Goal: Task Accomplishment & Management: Manage account settings

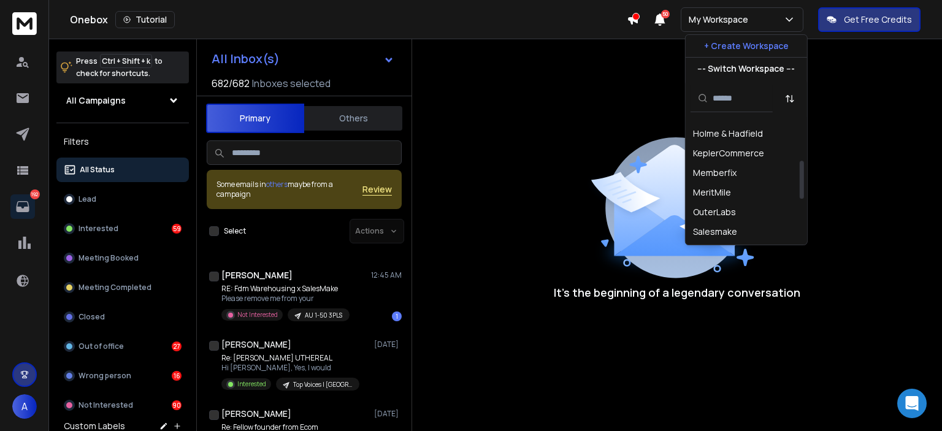
scroll to position [186, 0]
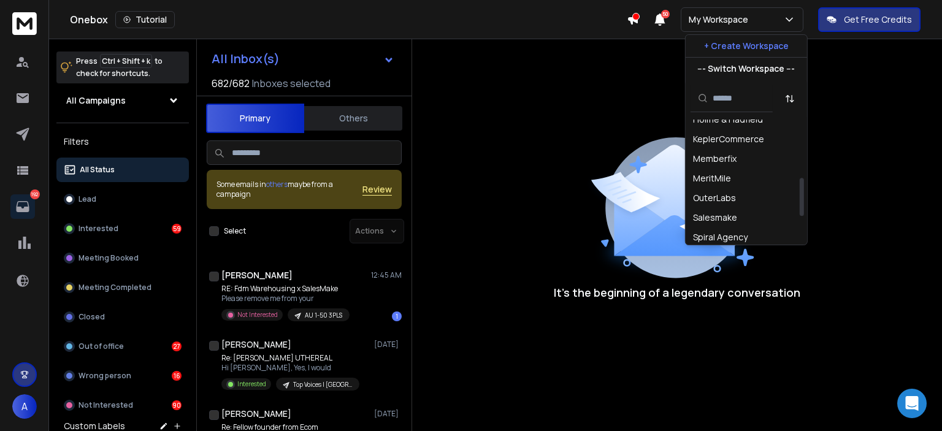
drag, startPoint x: 801, startPoint y: 147, endPoint x: 806, endPoint y: 204, distance: 57.8
click at [804, 204] on div at bounding box center [802, 197] width 4 height 38
click at [758, 174] on div "MeritMile" at bounding box center [746, 179] width 116 height 20
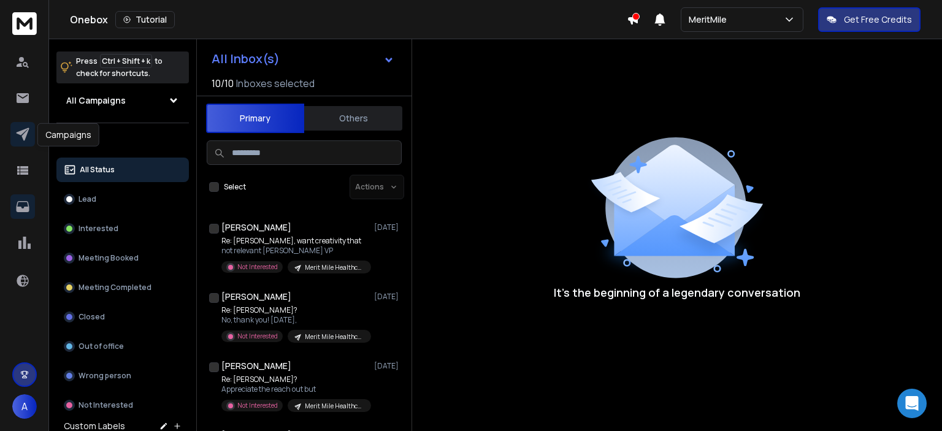
click at [29, 126] on link at bounding box center [22, 134] width 25 height 25
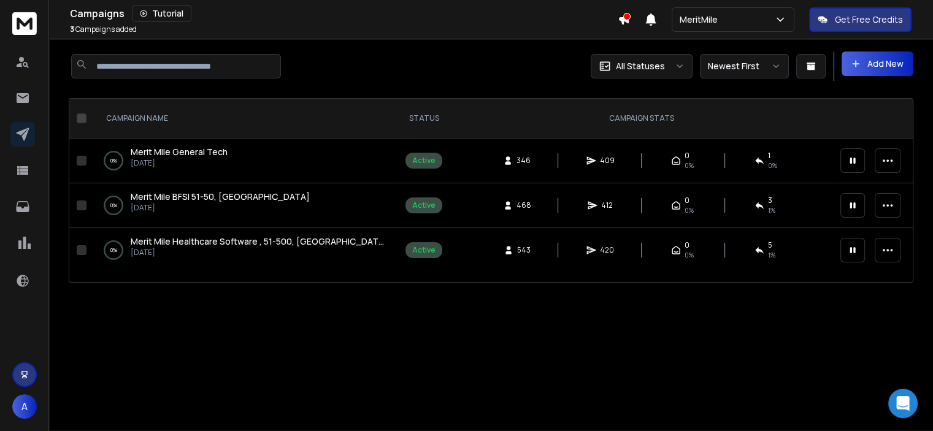
click at [229, 243] on span "Merit Mile Healthcare Software , 51-500, North America" at bounding box center [259, 241] width 257 height 12
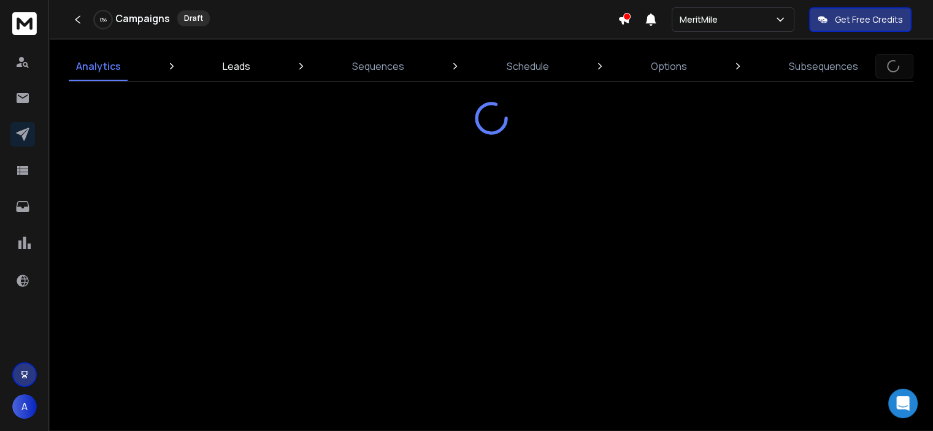
click at [232, 70] on p "Leads" at bounding box center [237, 66] width 28 height 15
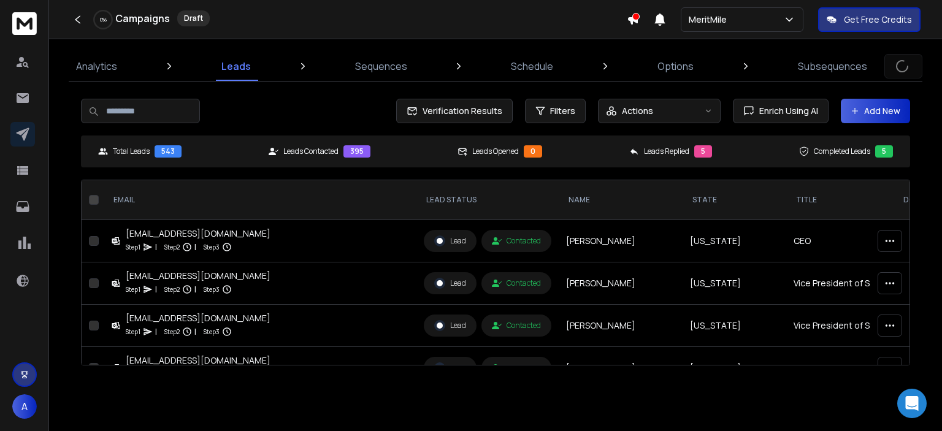
click at [877, 110] on button "Add New" at bounding box center [875, 111] width 69 height 25
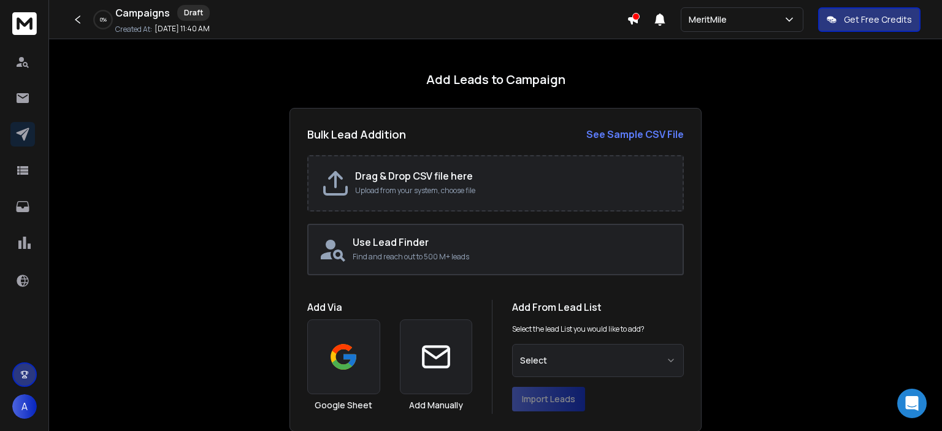
click at [393, 186] on p "Upload from your system, choose file" at bounding box center [512, 191] width 315 height 10
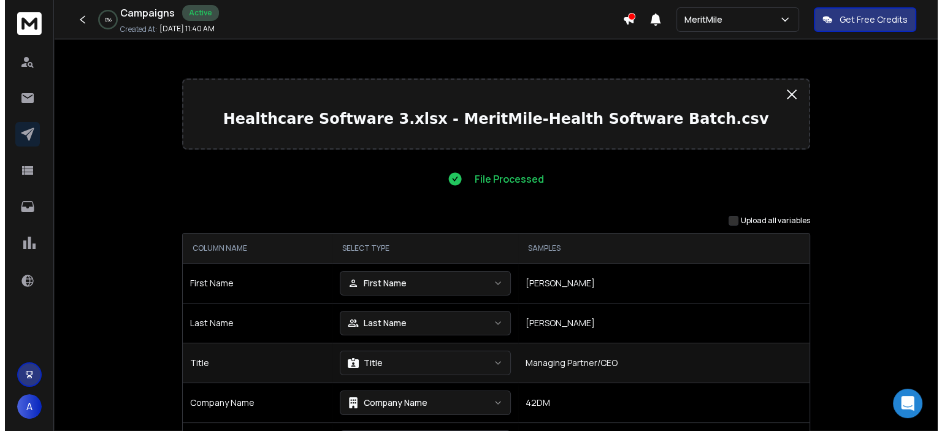
scroll to position [204, 0]
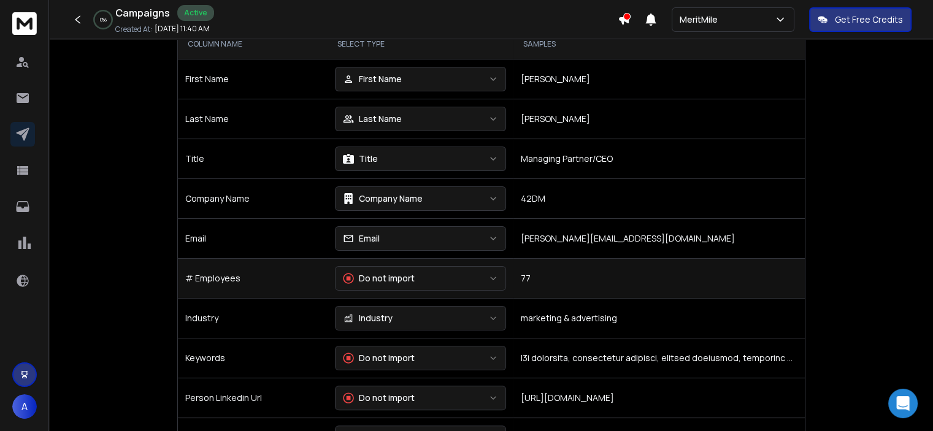
click at [407, 272] on div "Do not import" at bounding box center [379, 278] width 72 height 12
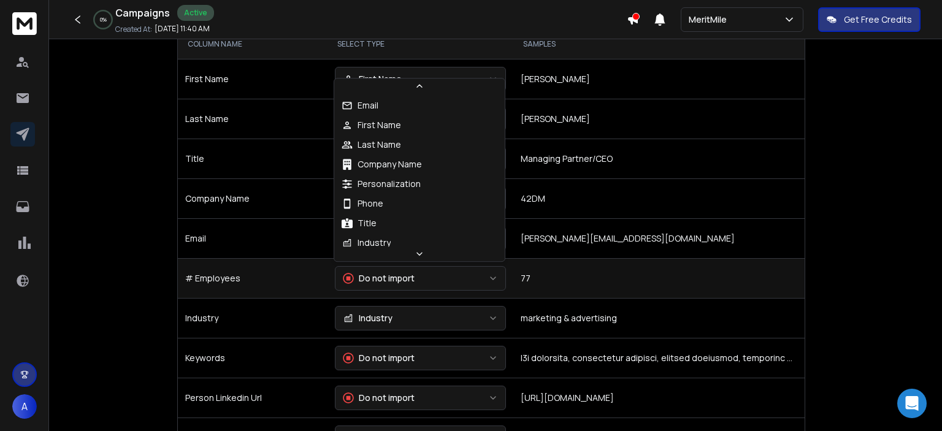
scroll to position [123, 0]
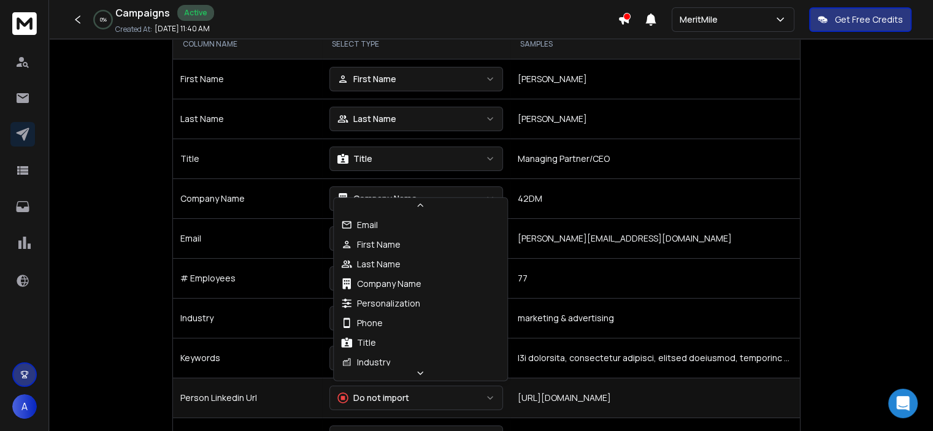
click at [412, 400] on button "Do not import" at bounding box center [416, 398] width 174 height 25
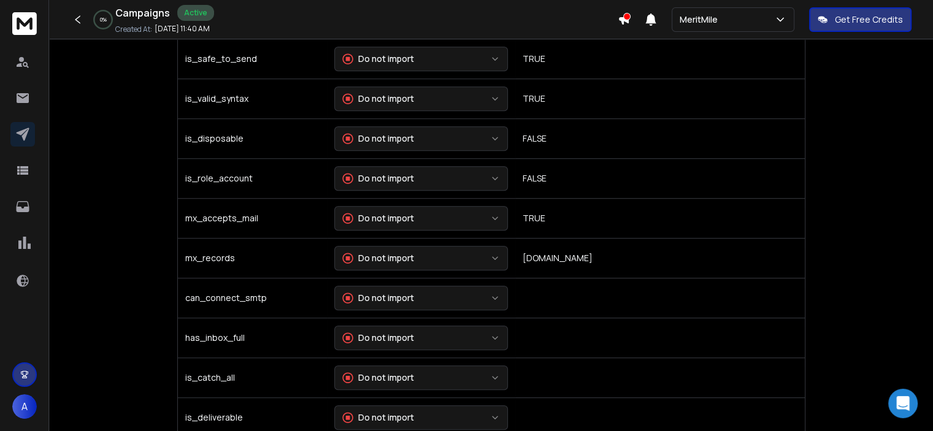
scroll to position [1327, 0]
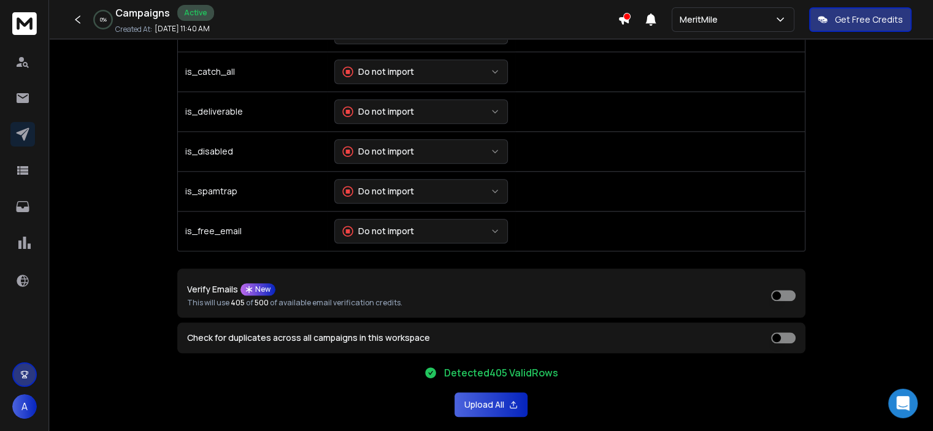
click at [476, 400] on button "Upload All" at bounding box center [490, 404] width 73 height 25
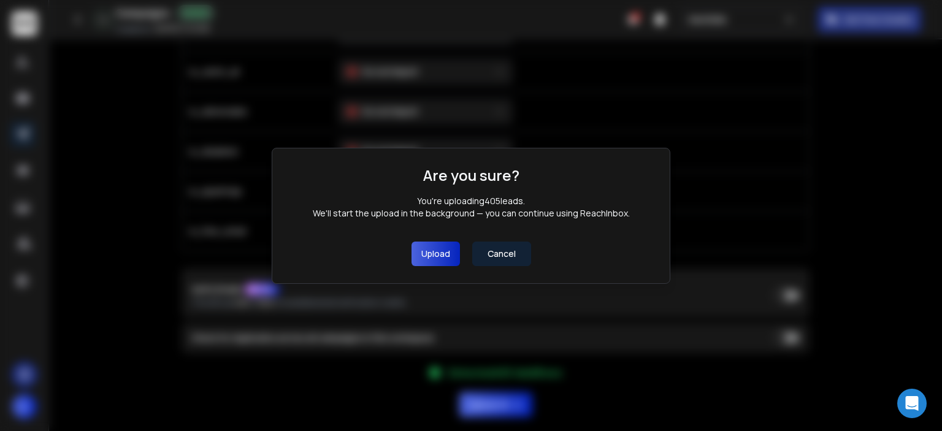
click at [432, 250] on button "Upload" at bounding box center [435, 254] width 48 height 25
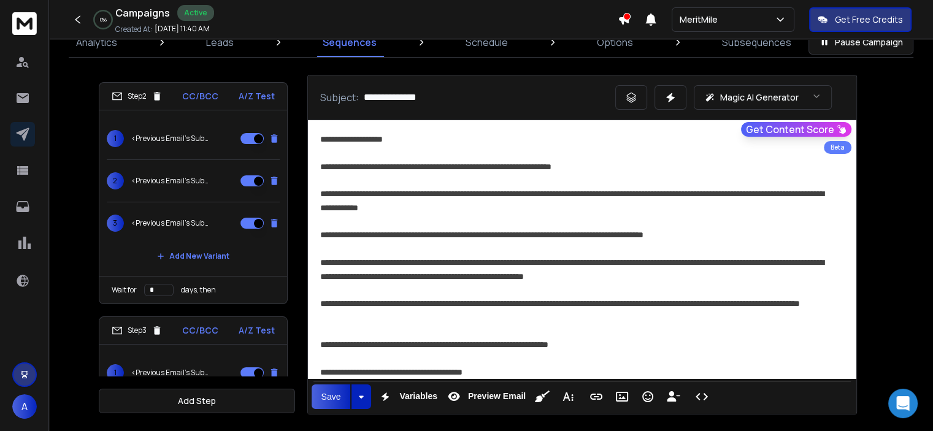
scroll to position [229, 0]
click at [162, 289] on input "*" at bounding box center [158, 289] width 29 height 12
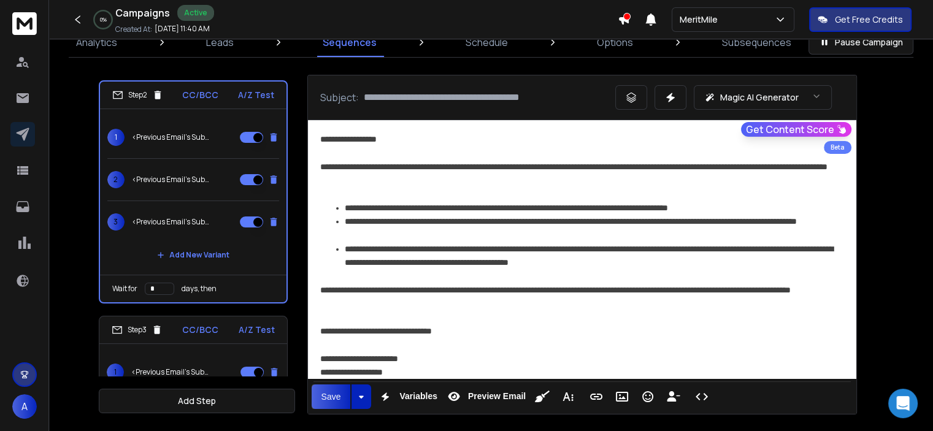
drag, startPoint x: 329, startPoint y: 401, endPoint x: 337, endPoint y: 379, distance: 23.5
type input "*"
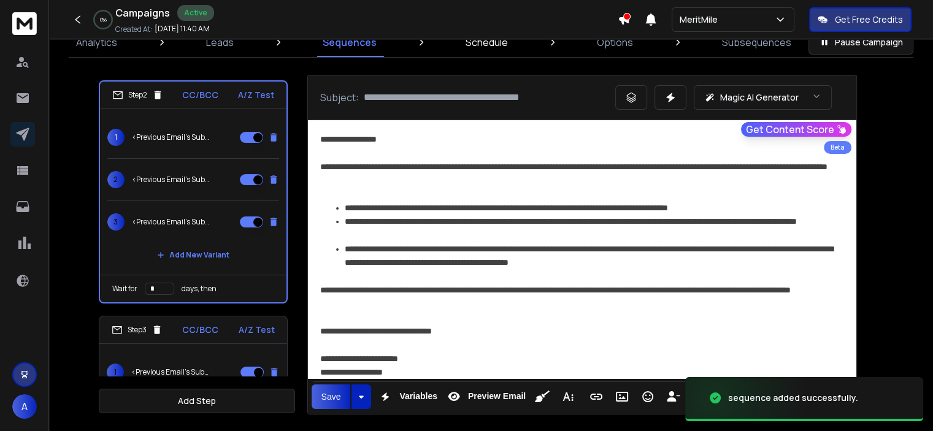
click at [497, 41] on p "Schedule" at bounding box center [486, 42] width 42 height 15
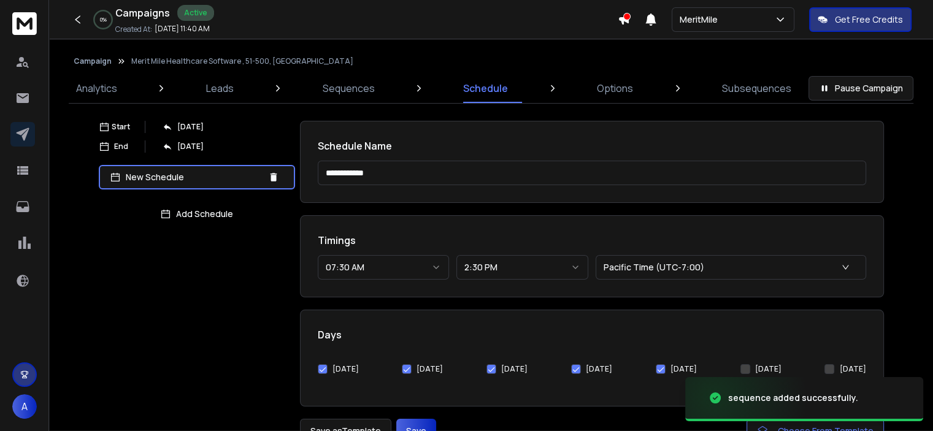
click at [517, 269] on button "2:30 PM" at bounding box center [522, 267] width 132 height 25
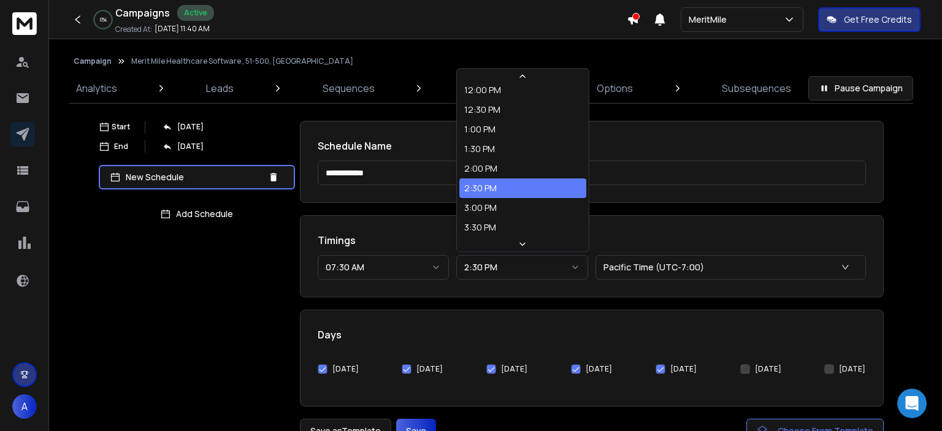
scroll to position [221, 0]
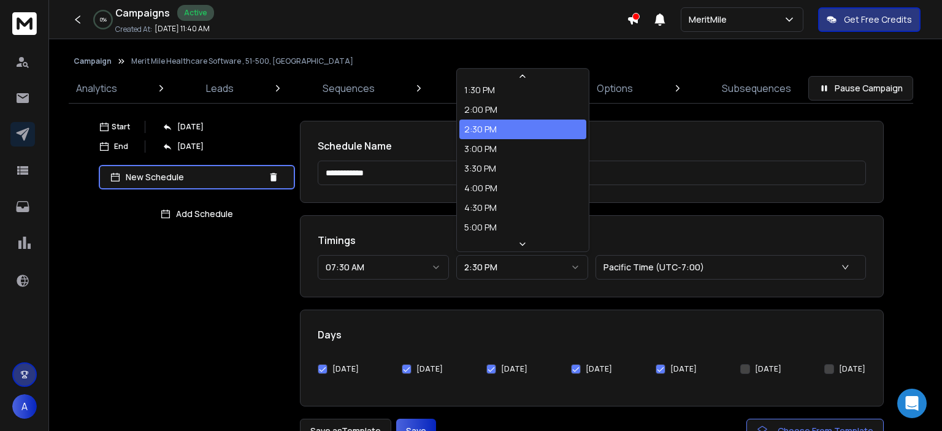
select select "********"
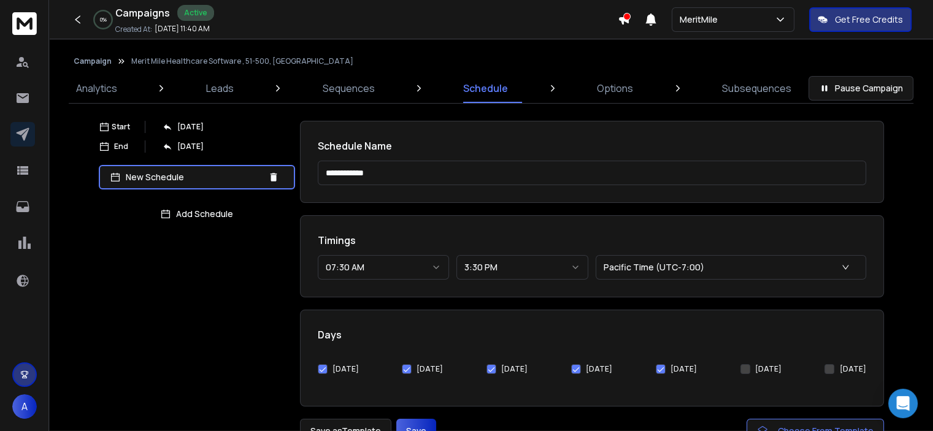
click at [419, 416] on div "**********" at bounding box center [592, 282] width 584 height 323
click at [409, 422] on button "Save" at bounding box center [416, 431] width 40 height 25
click at [616, 85] on p "Options" at bounding box center [615, 88] width 36 height 15
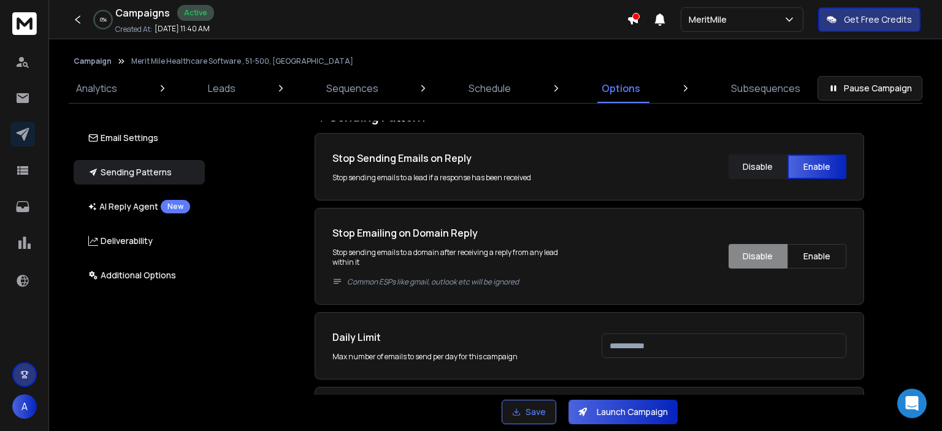
scroll to position [613, 0]
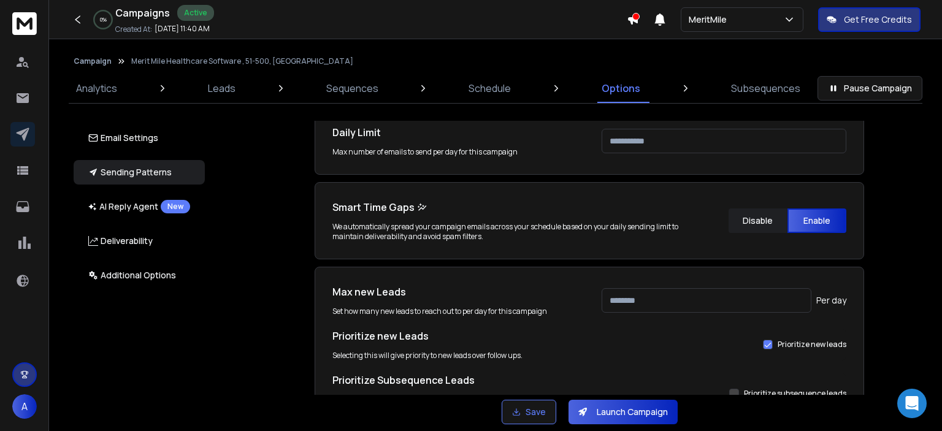
click at [516, 412] on icon "submit" at bounding box center [516, 412] width 9 height 9
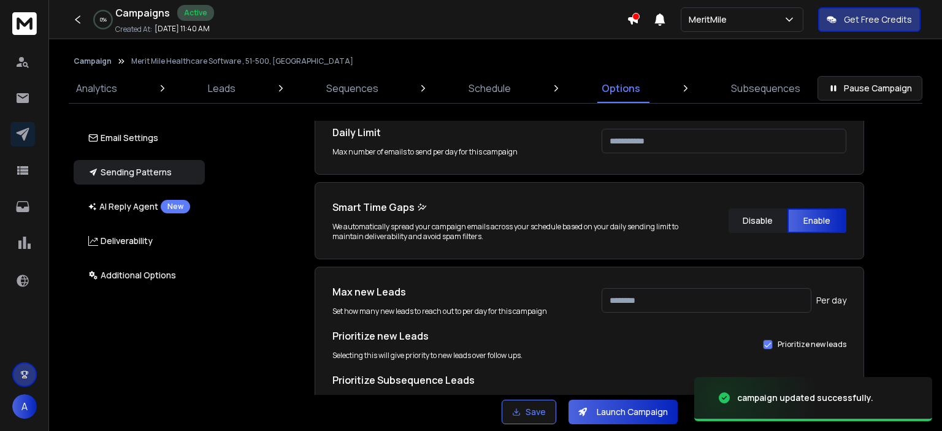
click at [620, 414] on button "Launch Campaign" at bounding box center [622, 412] width 109 height 25
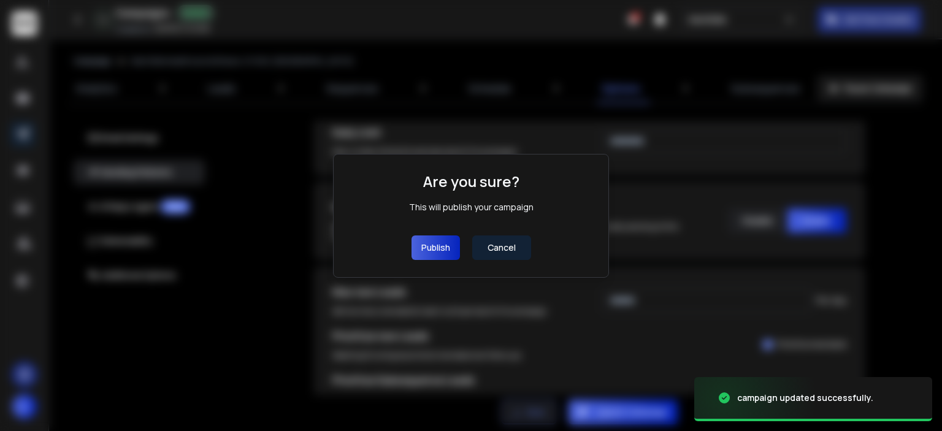
click at [451, 240] on button "Publish" at bounding box center [435, 247] width 48 height 25
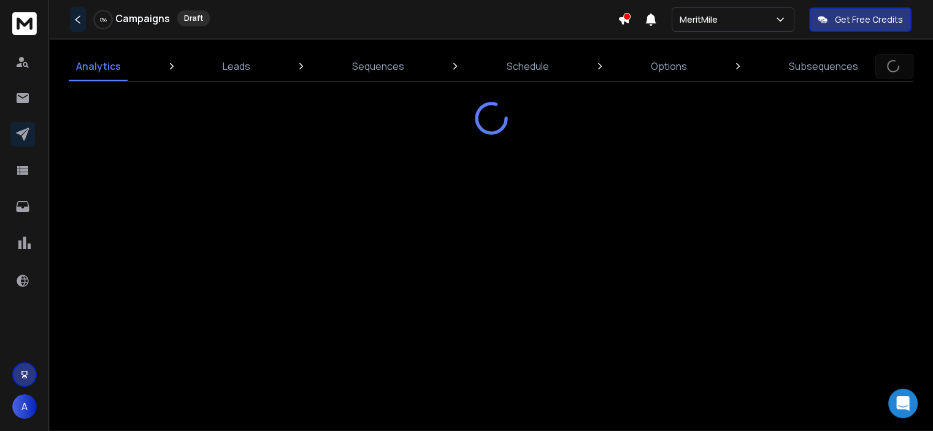
click at [75, 21] on icon at bounding box center [77, 19] width 11 height 11
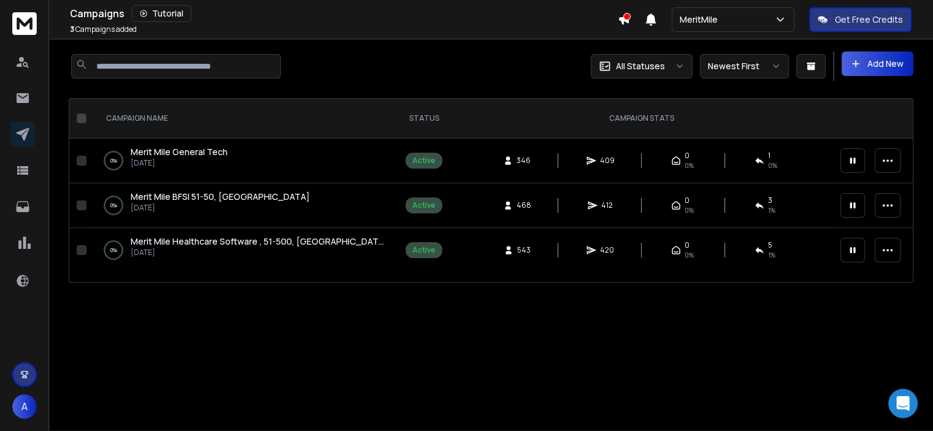
click at [259, 198] on span "Merit Mile BFSI 51-50, [GEOGRAPHIC_DATA]" at bounding box center [220, 197] width 179 height 12
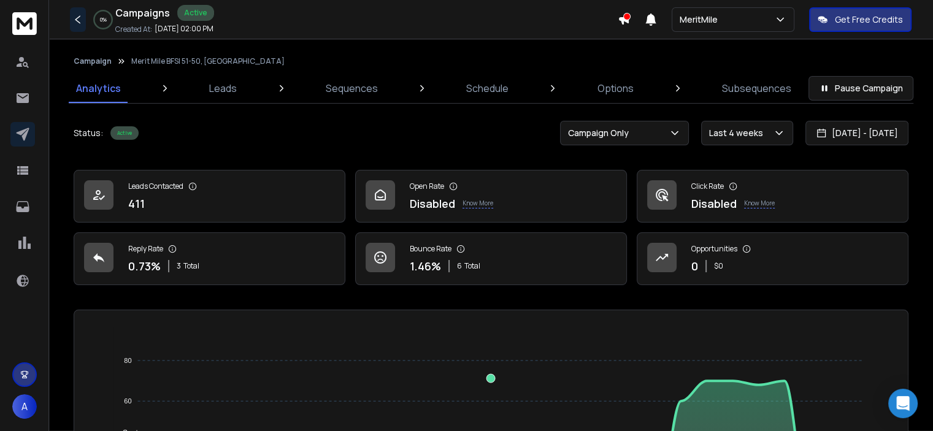
click at [83, 27] on button at bounding box center [78, 19] width 16 height 25
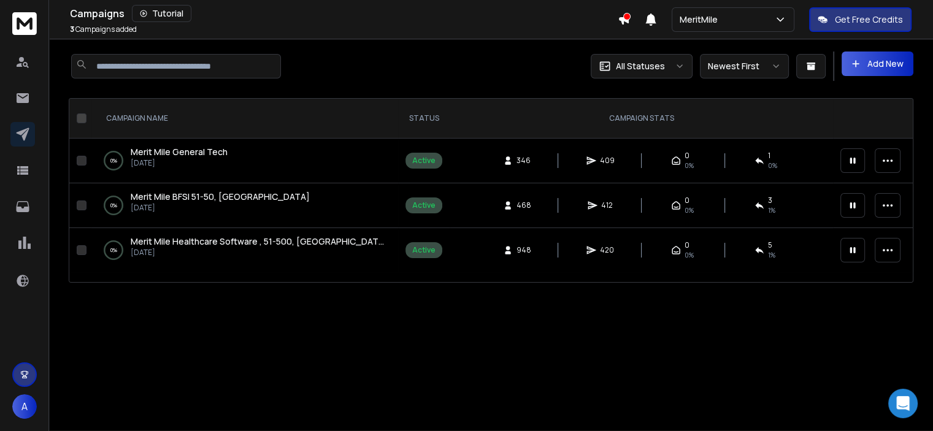
click at [193, 200] on span "Merit Mile BFSI 51-50, [GEOGRAPHIC_DATA]" at bounding box center [220, 197] width 179 height 12
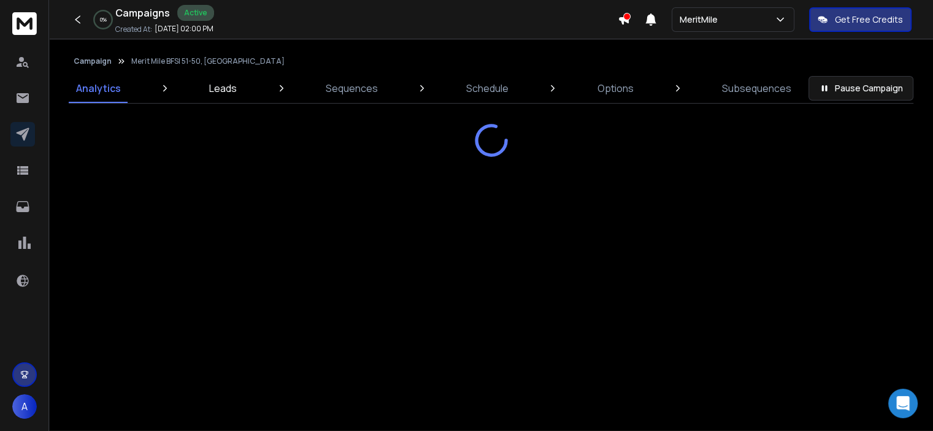
click at [221, 93] on p "Leads" at bounding box center [223, 88] width 28 height 15
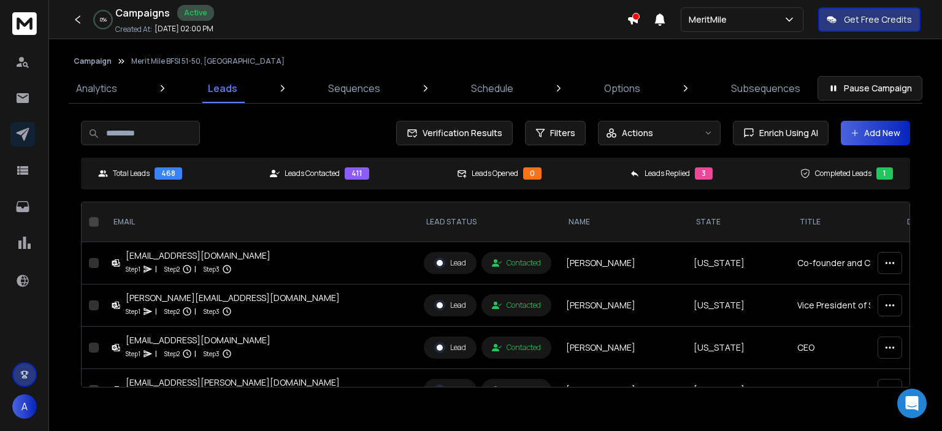
click at [880, 134] on button "Add New" at bounding box center [875, 133] width 69 height 25
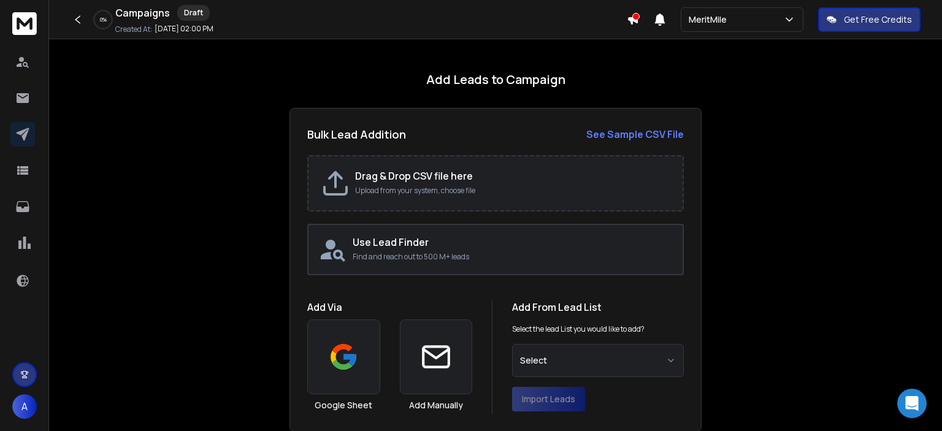
click at [361, 181] on h2 "Drag & Drop CSV file here" at bounding box center [512, 176] width 315 height 15
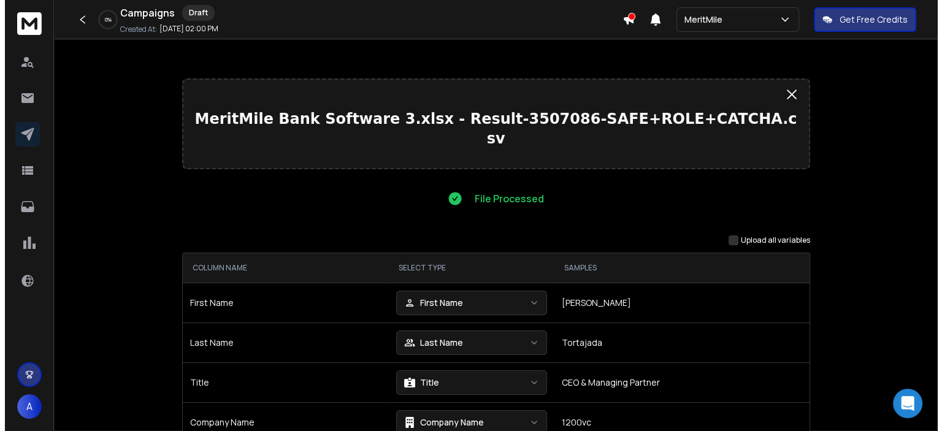
scroll to position [204, 0]
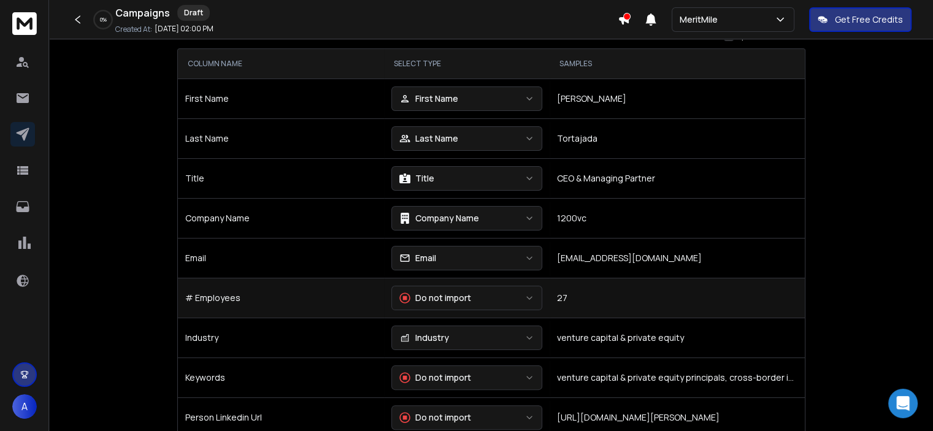
click at [488, 286] on button "Do not import" at bounding box center [466, 298] width 151 height 25
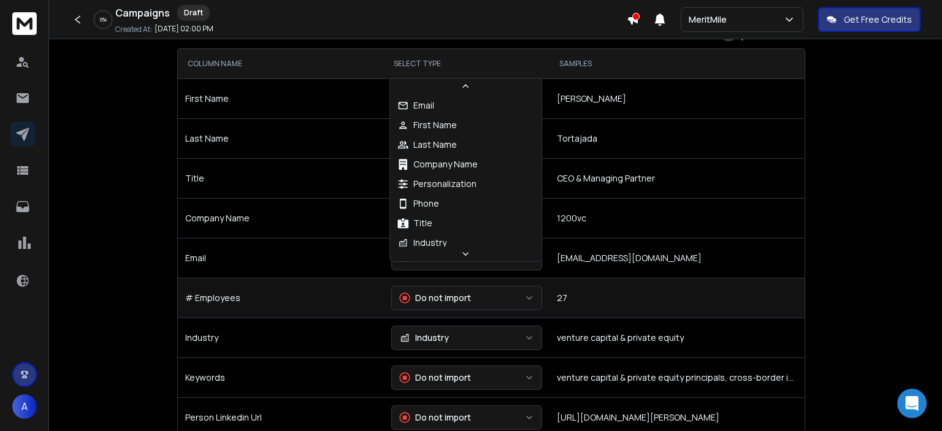
scroll to position [123, 0]
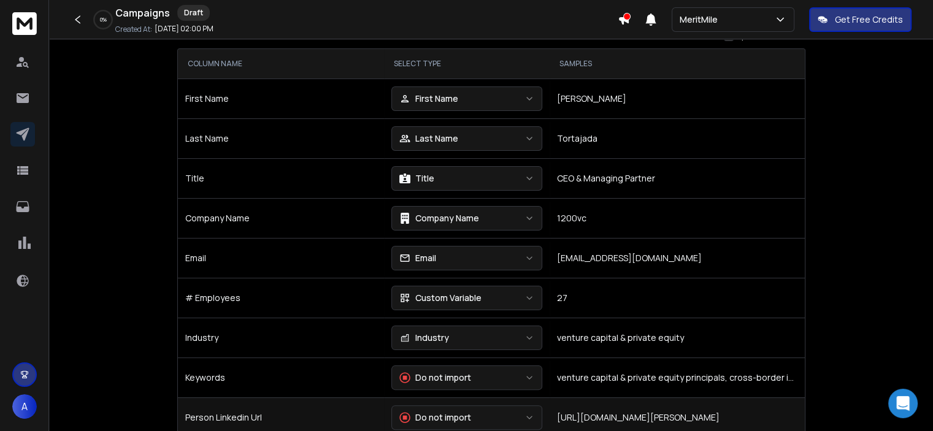
click at [459, 405] on button "Do not import" at bounding box center [466, 417] width 151 height 25
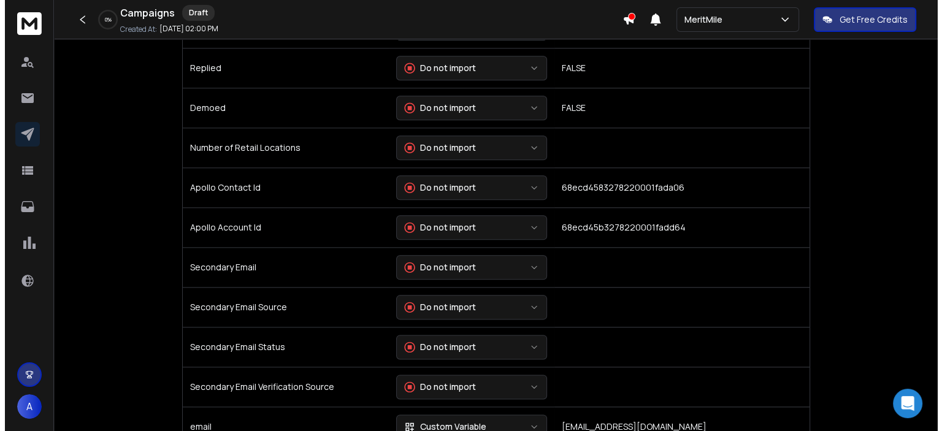
scroll to position [2281, 0]
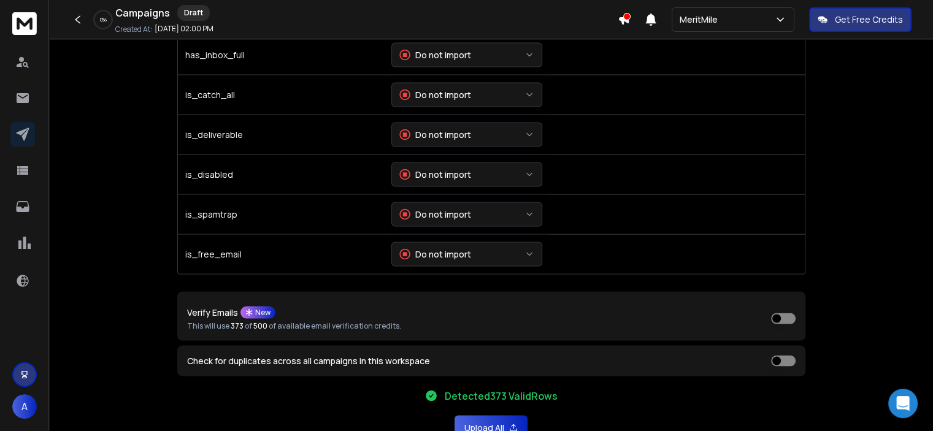
click at [484, 415] on button "Upload All" at bounding box center [490, 427] width 73 height 25
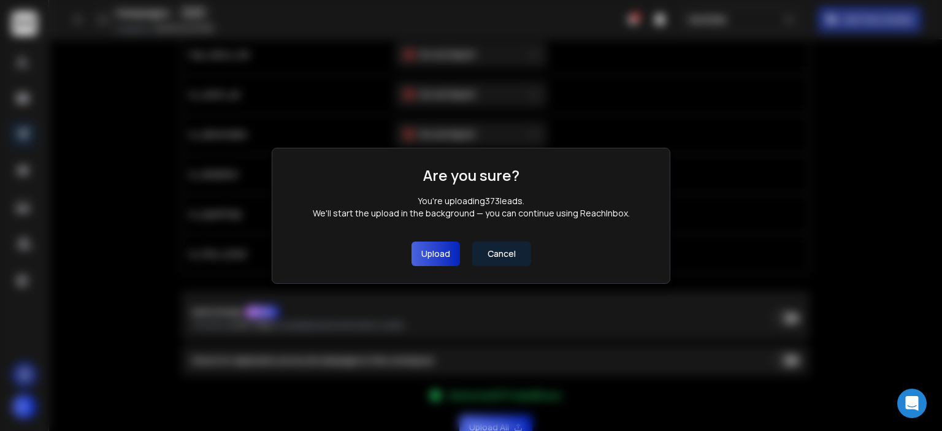
click at [443, 256] on button "Upload" at bounding box center [435, 254] width 48 height 25
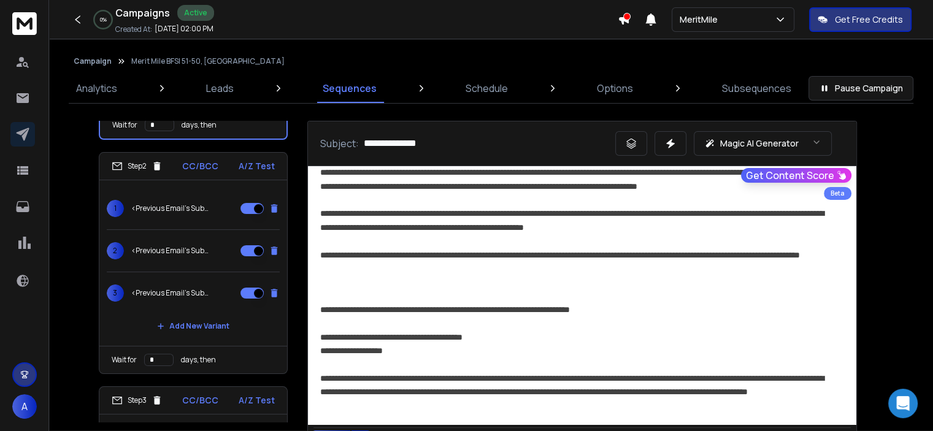
scroll to position [46, 0]
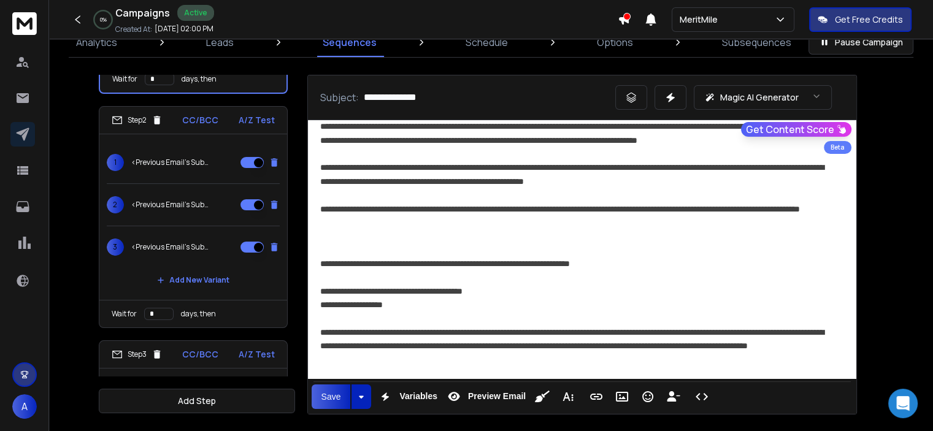
click at [331, 248] on div at bounding box center [582, 249] width 524 height 13
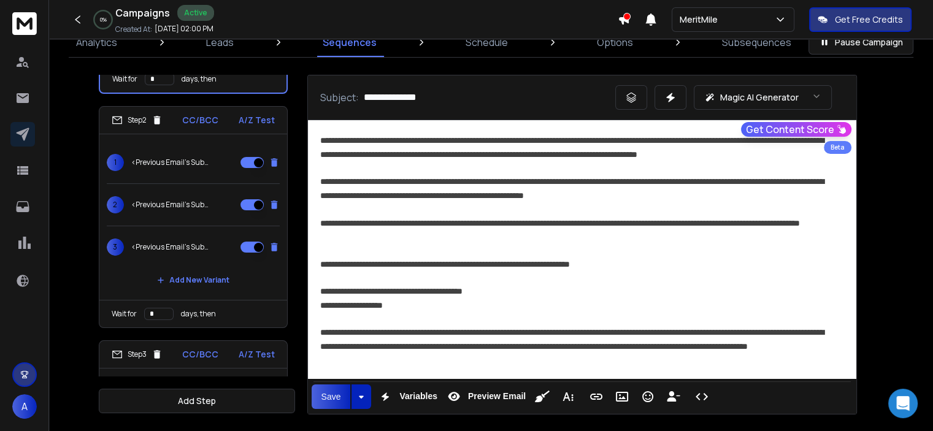
scroll to position [54, 0]
drag, startPoint x: 342, startPoint y: 392, endPoint x: 300, endPoint y: 350, distance: 59.4
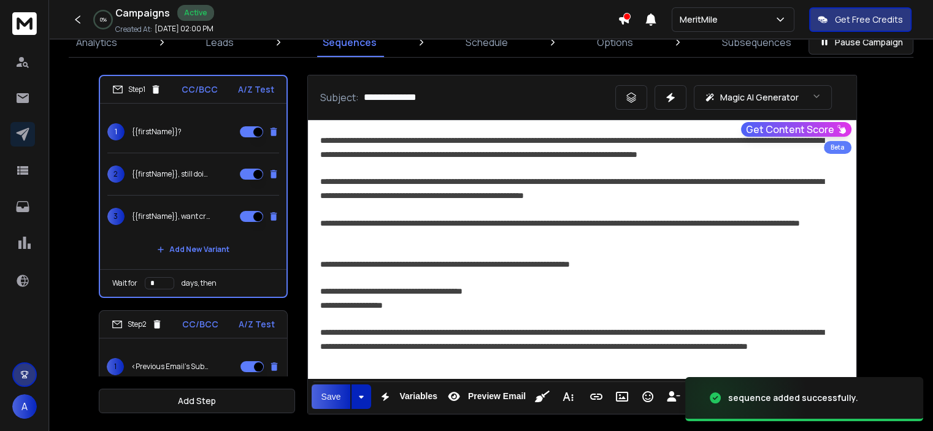
scroll to position [0, 0]
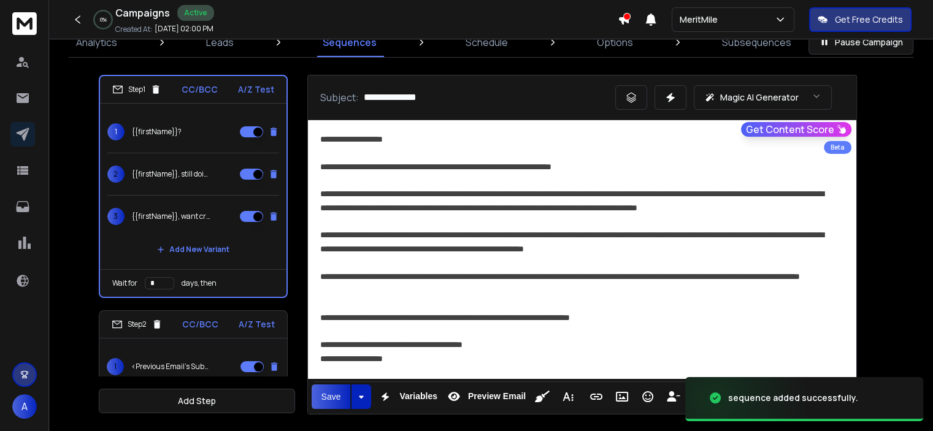
click at [177, 176] on p "{{firstName}}, still doing one-and-done emails?" at bounding box center [171, 174] width 78 height 10
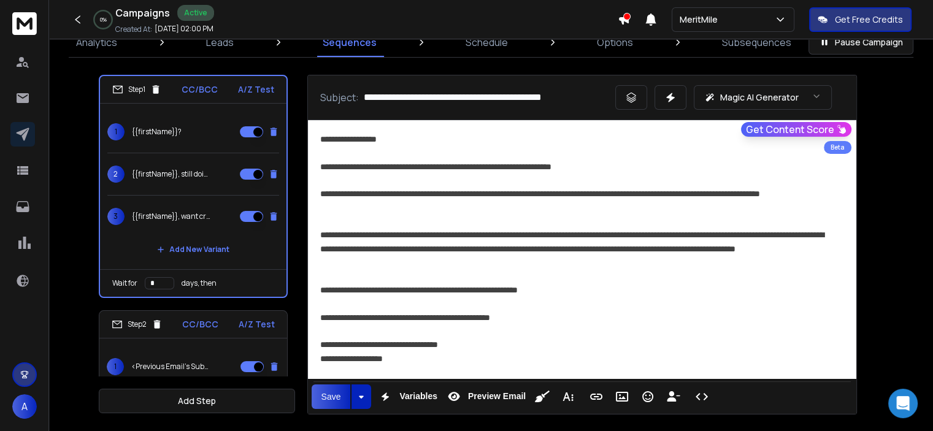
click at [169, 205] on div "3 {{firstName}}, want creativity that sticks?" at bounding box center [193, 217] width 172 height 42
type input "**********"
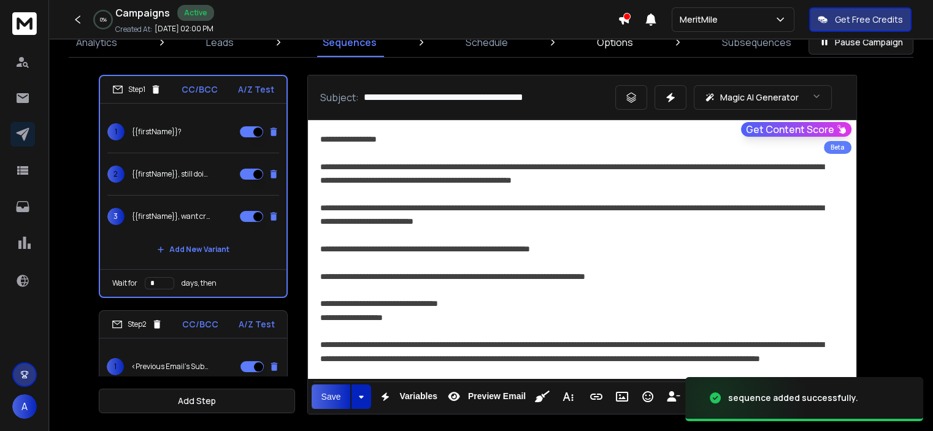
click at [630, 44] on p "Options" at bounding box center [615, 42] width 36 height 15
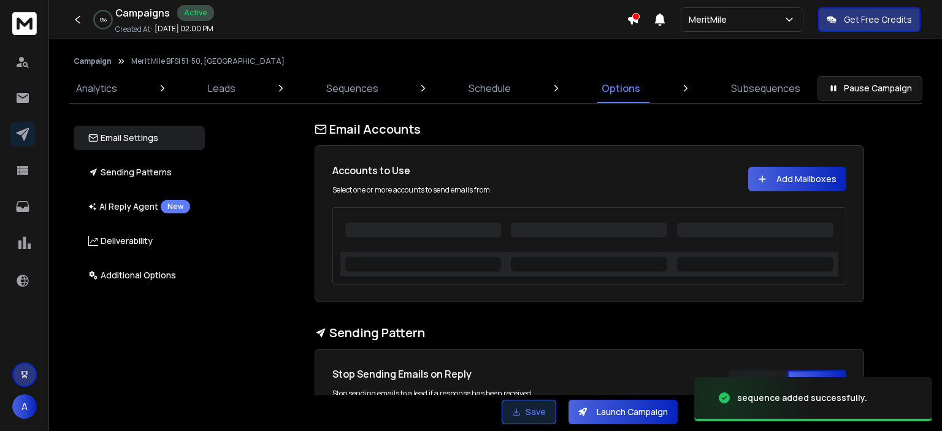
click at [508, 413] on button "Save" at bounding box center [529, 412] width 55 height 25
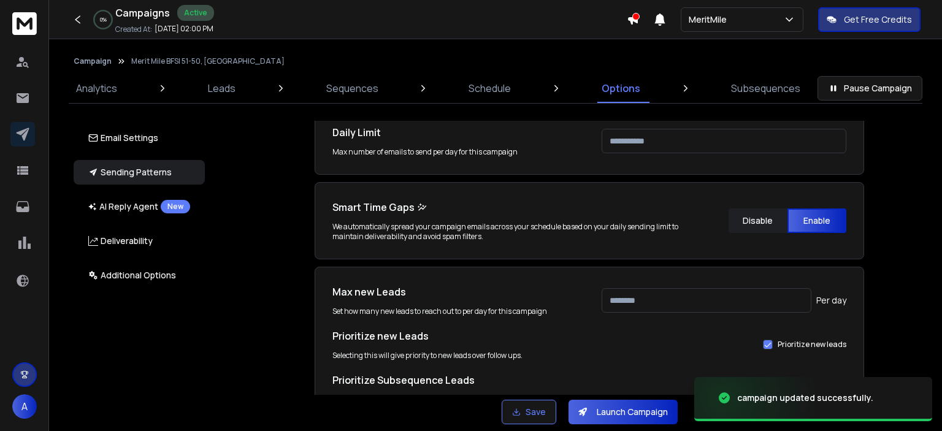
scroll to position [817, 0]
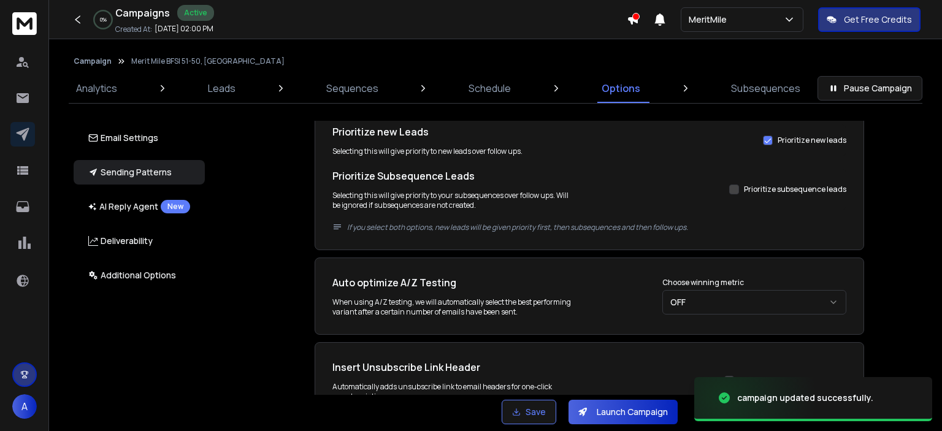
click at [635, 414] on button "Launch Campaign" at bounding box center [622, 412] width 109 height 25
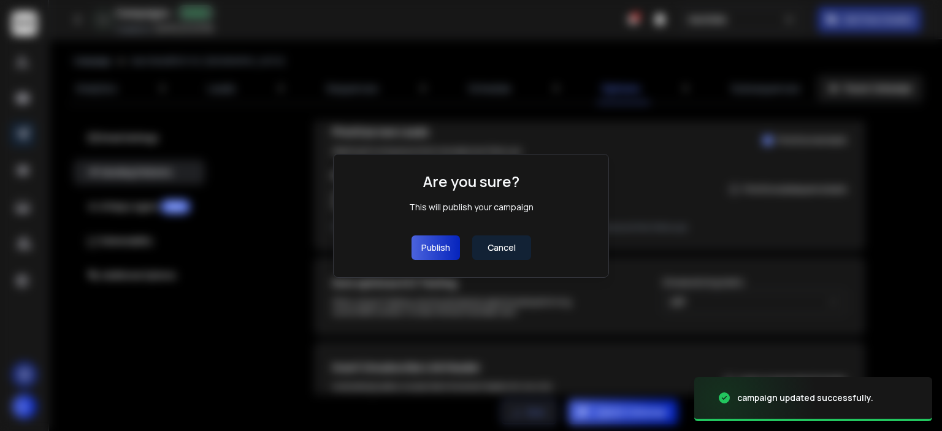
click at [436, 245] on button "Publish" at bounding box center [435, 247] width 48 height 25
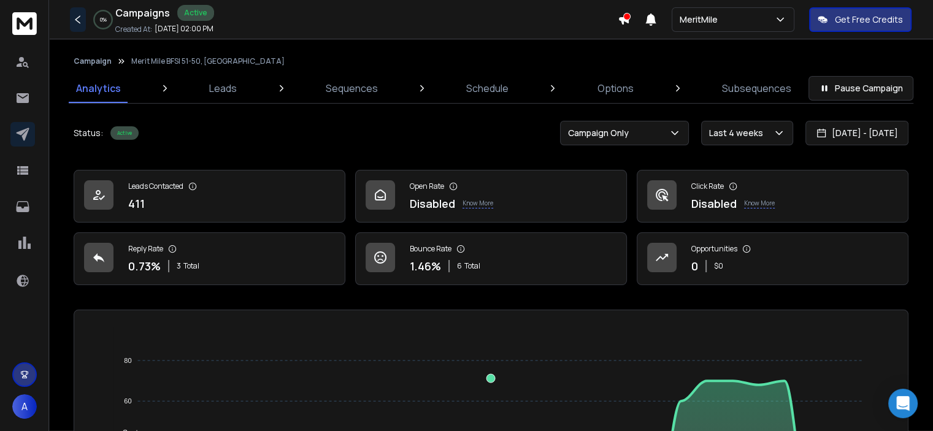
click at [78, 30] on button at bounding box center [78, 19] width 16 height 25
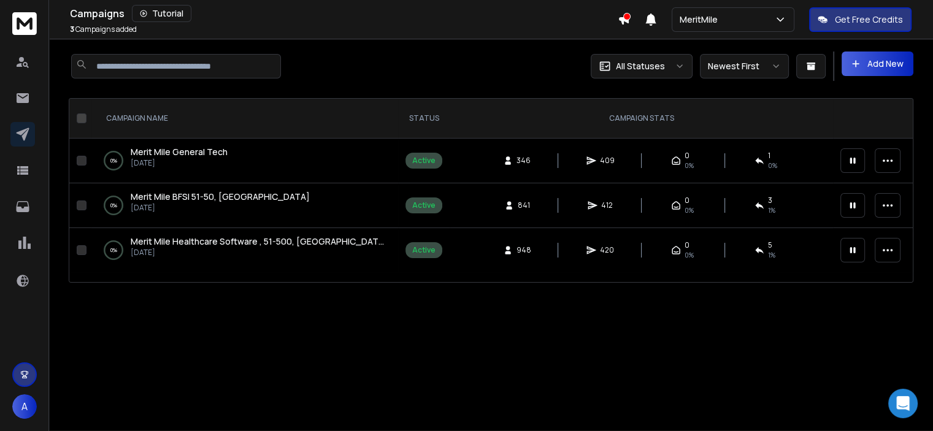
click at [243, 166] on div "0 % Merit Mile General Tech 14 days ago" at bounding box center [245, 160] width 282 height 29
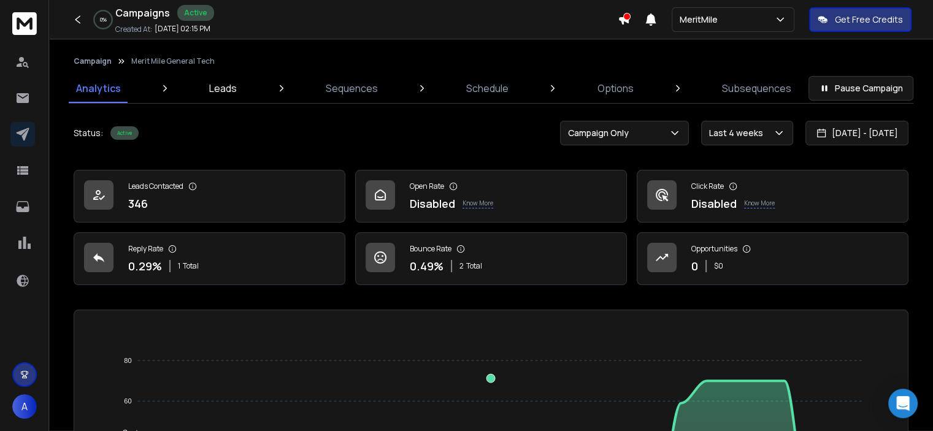
click at [215, 88] on p "Leads" at bounding box center [223, 88] width 28 height 15
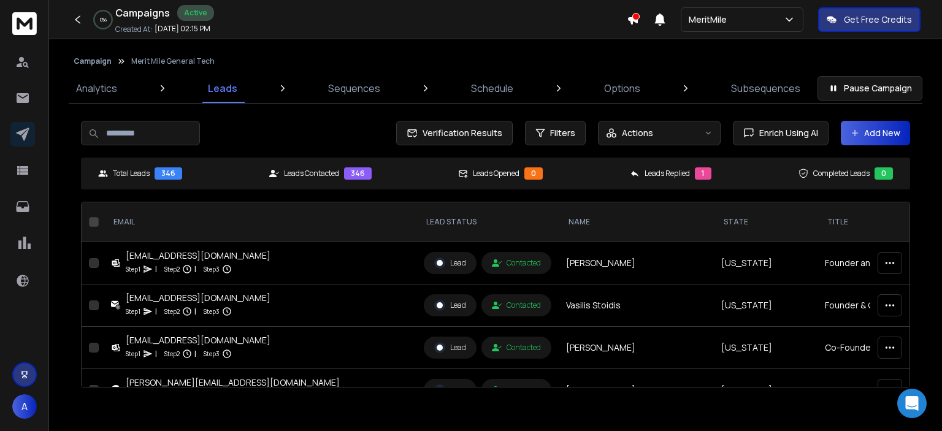
click at [893, 136] on button "Add New" at bounding box center [875, 133] width 69 height 25
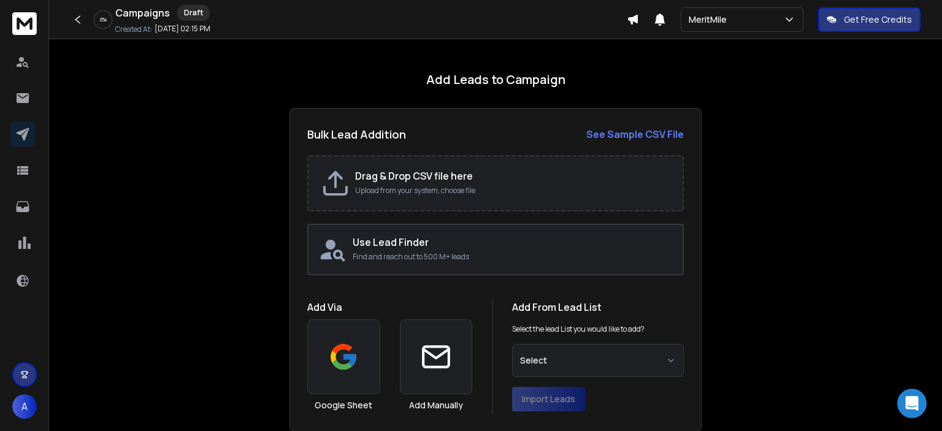
click at [443, 194] on p "Upload from your system, choose file" at bounding box center [512, 191] width 315 height 10
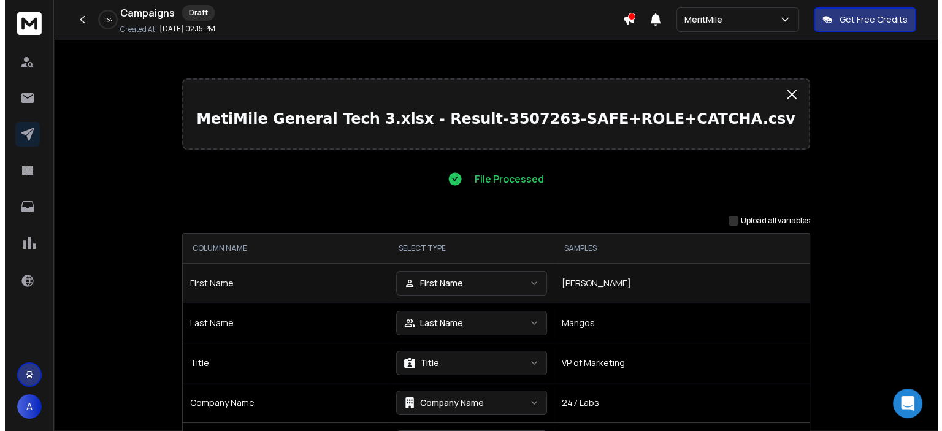
scroll to position [204, 0]
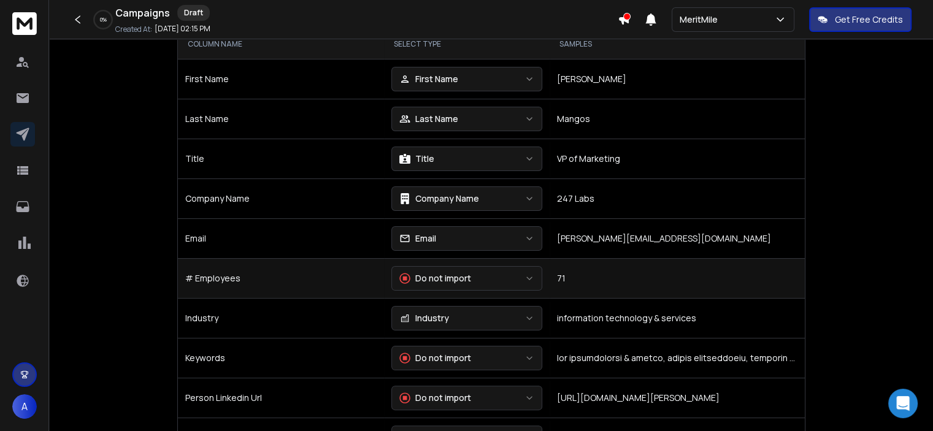
click at [460, 283] on button "Do not import" at bounding box center [466, 278] width 151 height 25
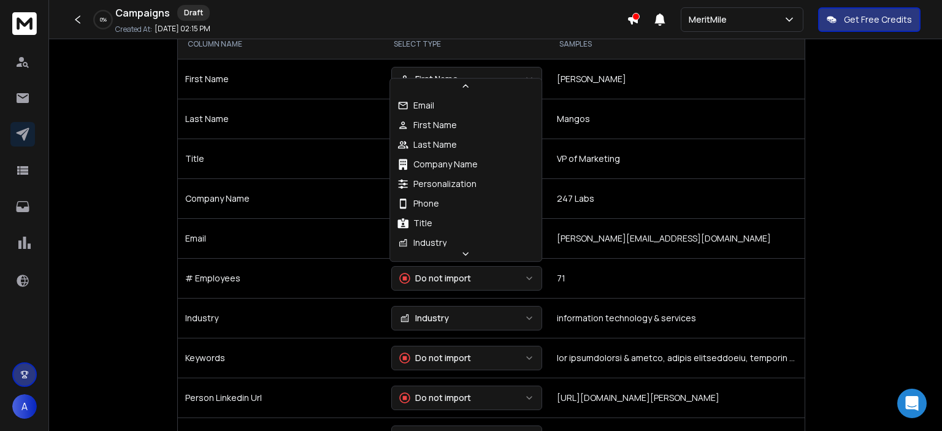
scroll to position [123, 0]
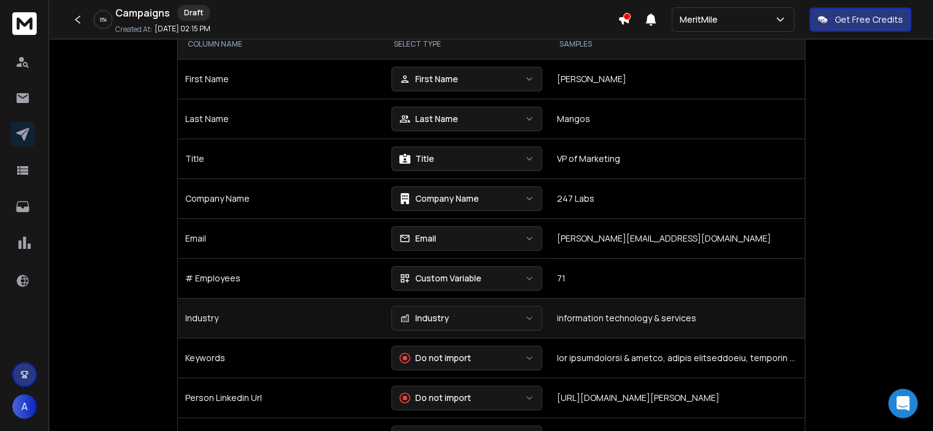
click at [446, 324] on button "Industry" at bounding box center [466, 318] width 151 height 25
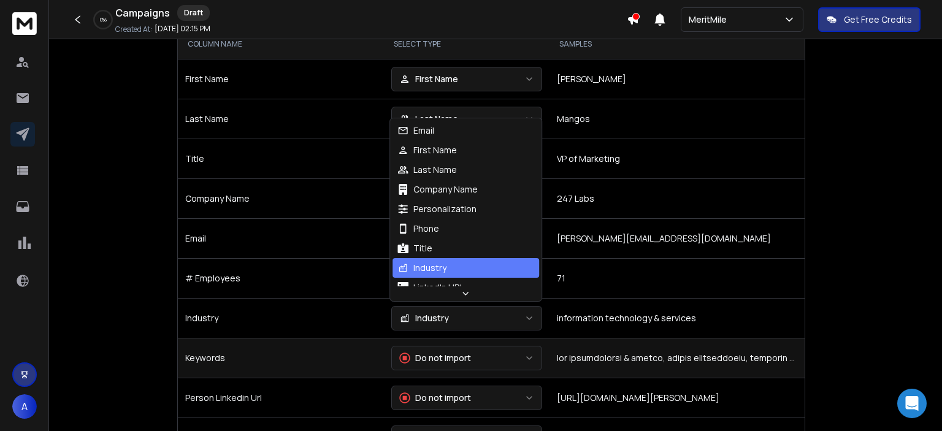
click at [460, 356] on div "Do not import" at bounding box center [435, 358] width 72 height 12
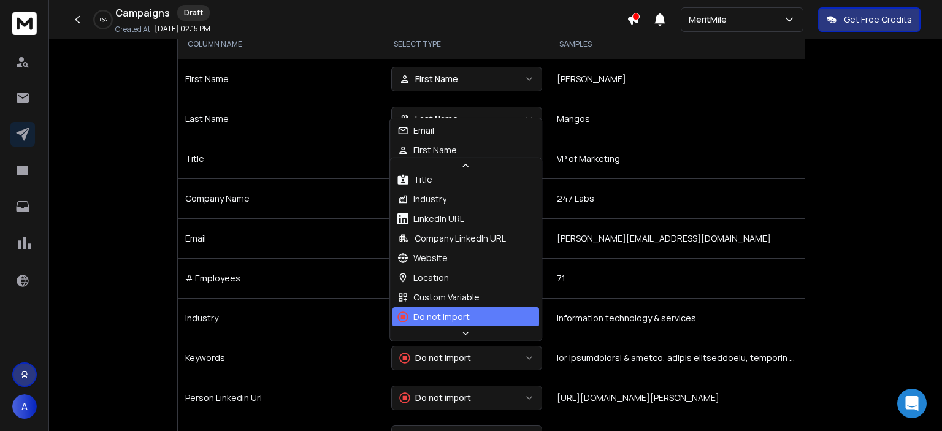
scroll to position [111, 0]
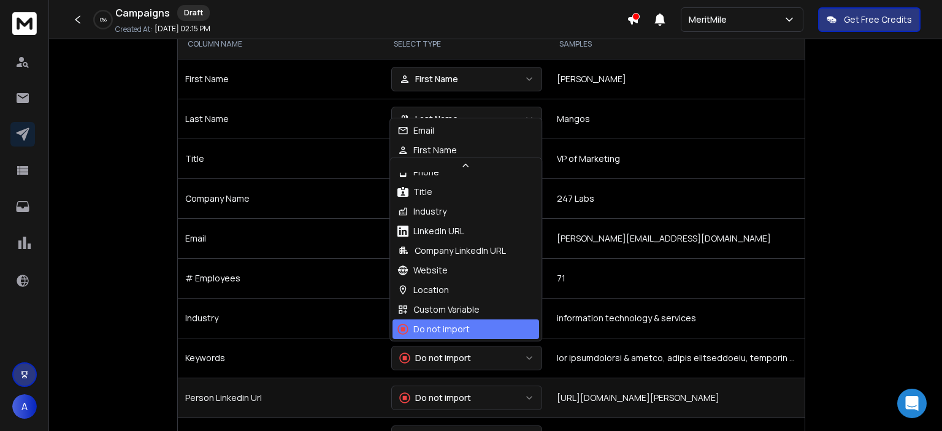
click at [464, 392] on div "Do not import" at bounding box center [435, 398] width 72 height 12
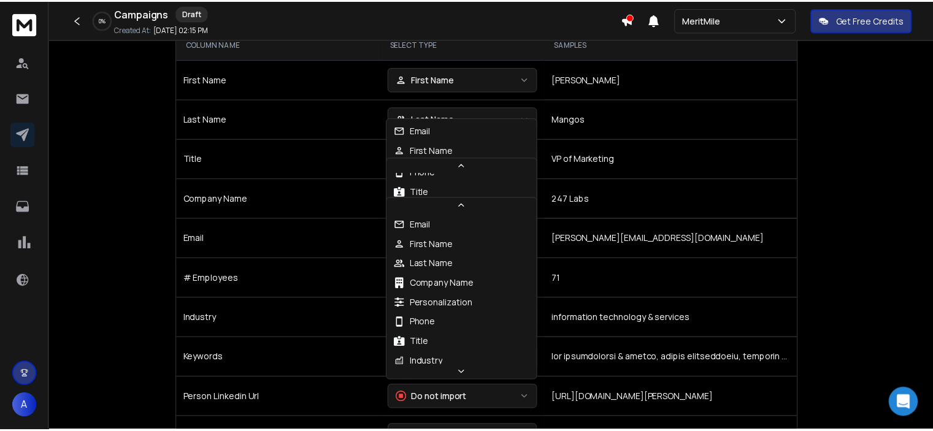
scroll to position [123, 0]
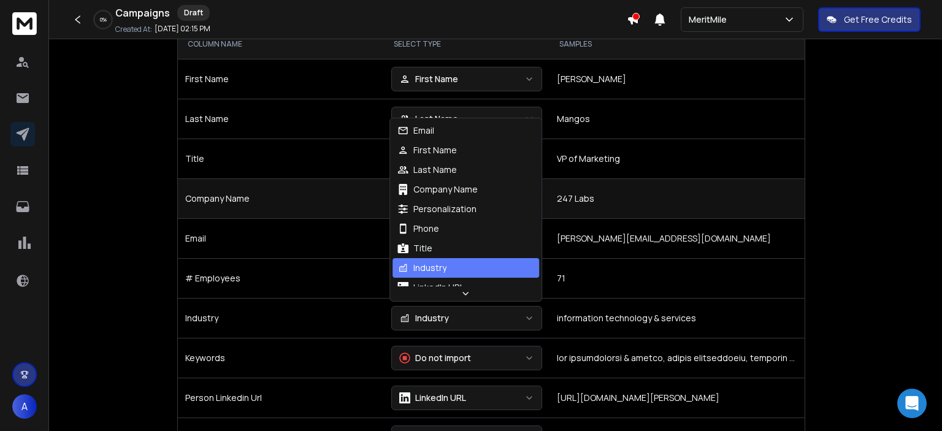
click at [208, 192] on td "Company Name" at bounding box center [281, 198] width 206 height 40
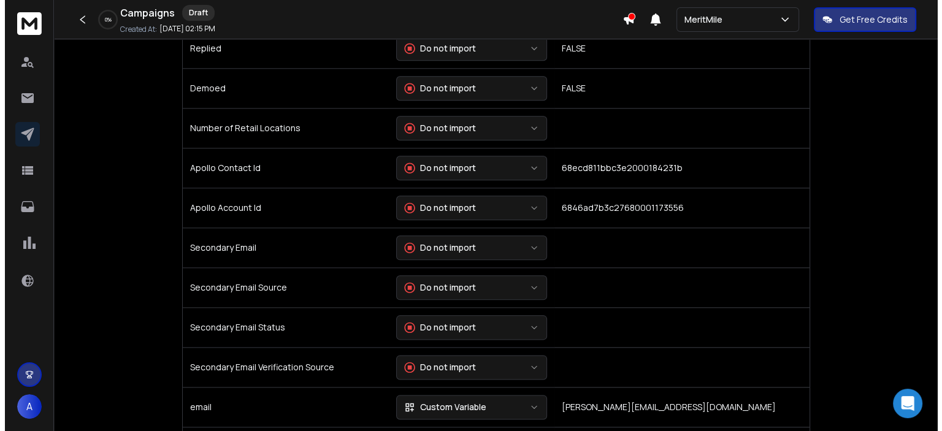
scroll to position [2281, 0]
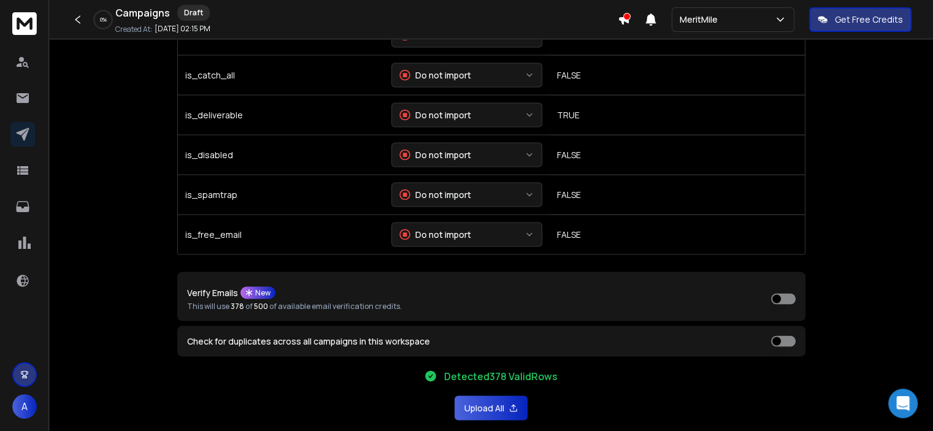
click at [505, 402] on button "Upload All" at bounding box center [490, 407] width 73 height 25
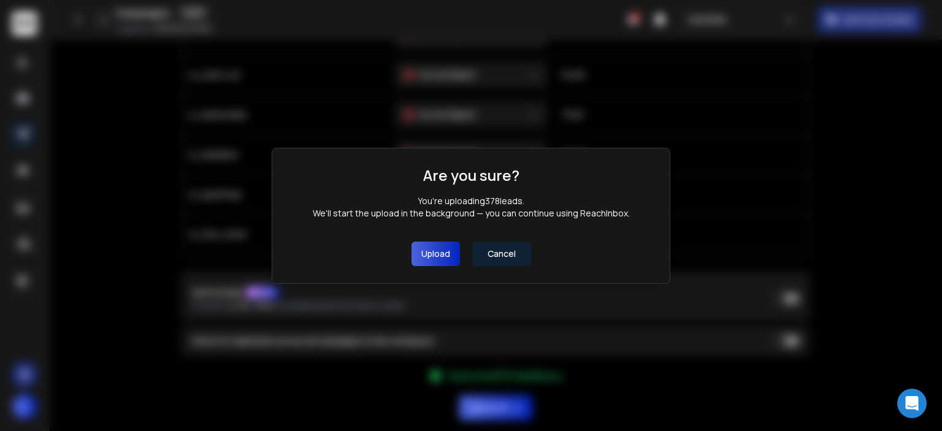
click at [433, 243] on button "Upload" at bounding box center [435, 254] width 48 height 25
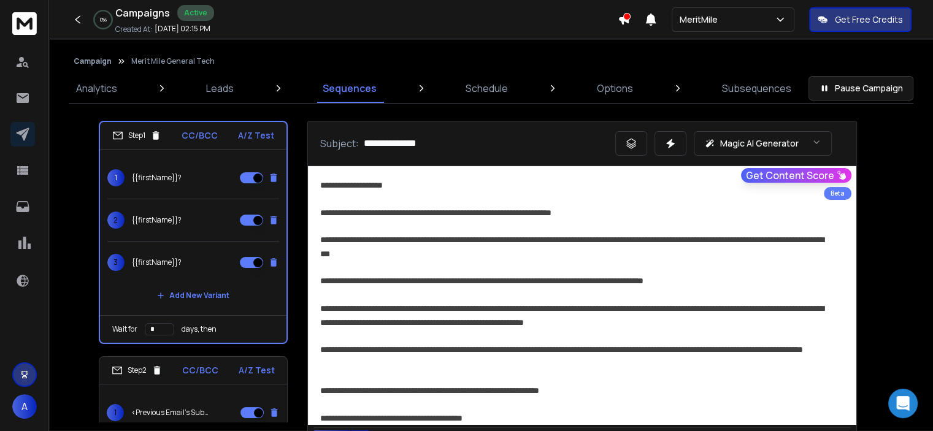
scroll to position [204, 0]
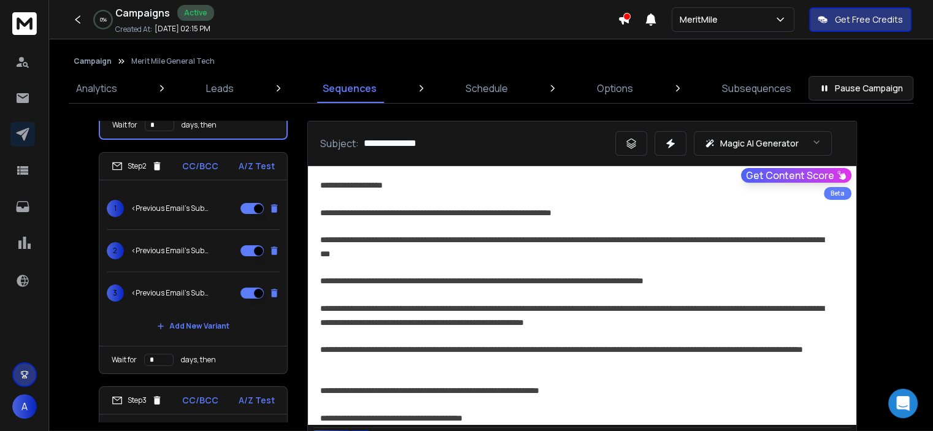
click at [162, 128] on input "*" at bounding box center [159, 125] width 29 height 12
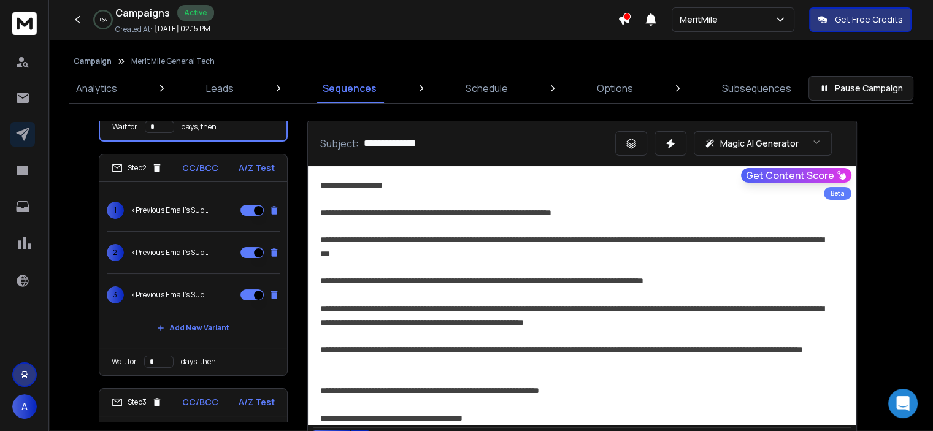
type input "*"
click at [165, 363] on input "*" at bounding box center [158, 362] width 29 height 12
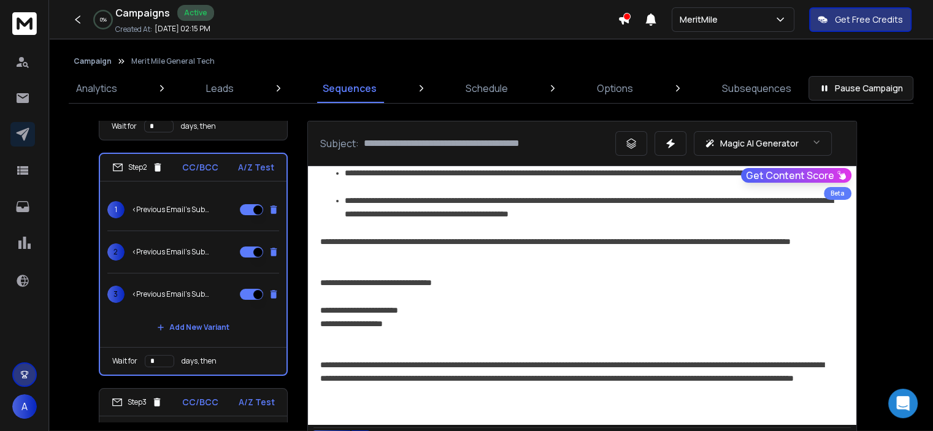
scroll to position [46, 0]
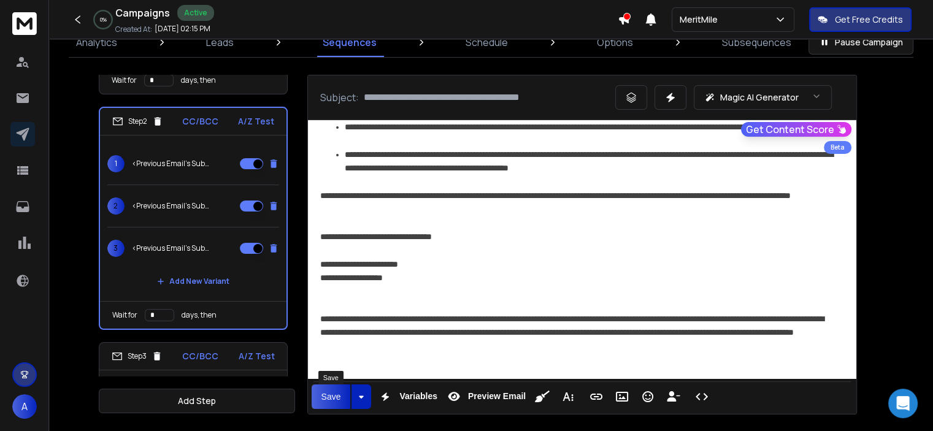
drag, startPoint x: 329, startPoint y: 392, endPoint x: 266, endPoint y: 333, distance: 85.9
type input "*"
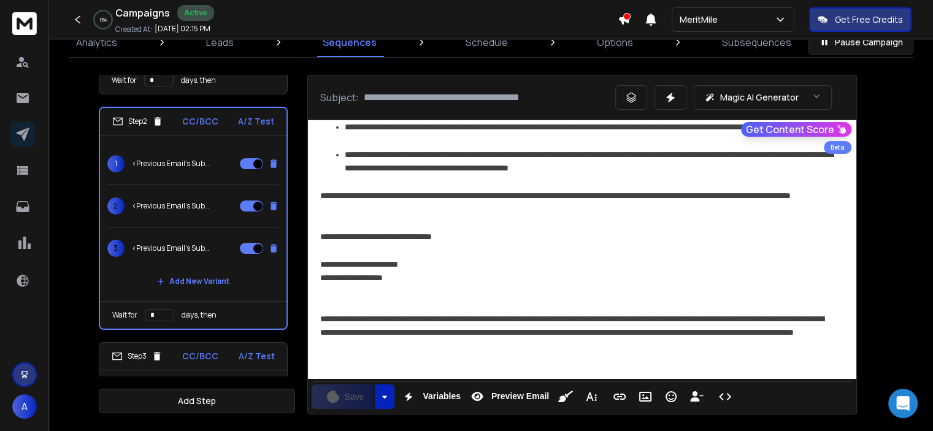
scroll to position [0, 0]
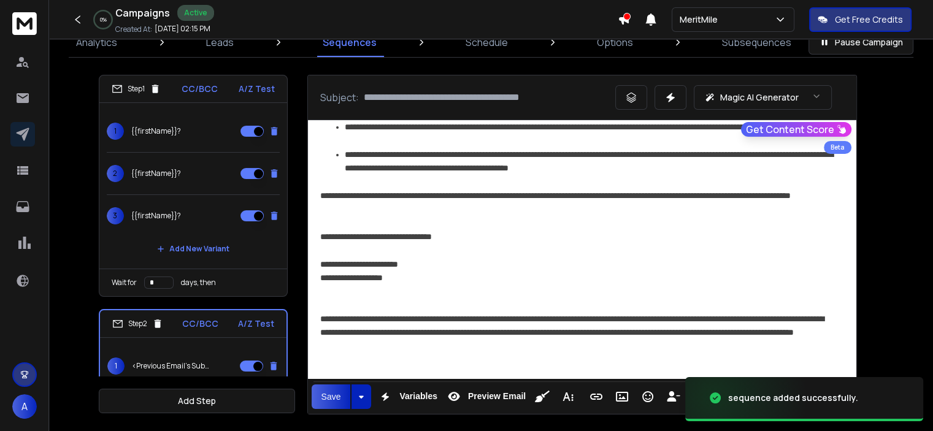
click at [169, 126] on p "{{firstName}}?" at bounding box center [156, 131] width 50 height 10
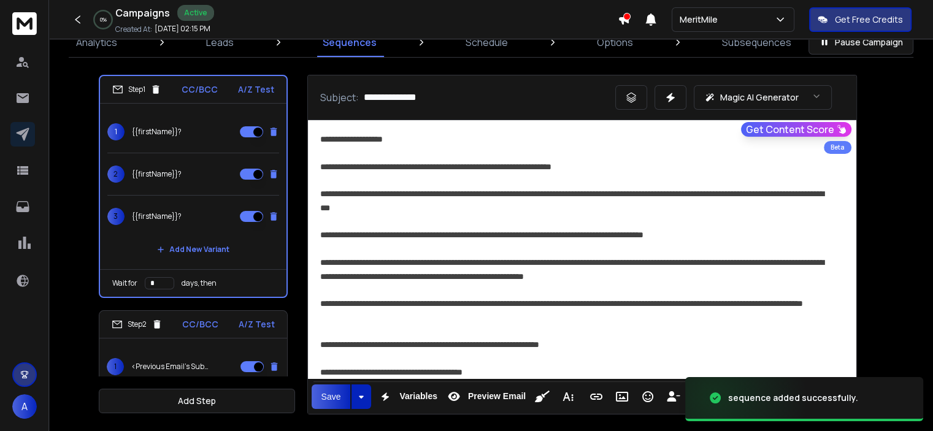
click at [184, 176] on div "2 {{firstName}}?" at bounding box center [193, 174] width 172 height 42
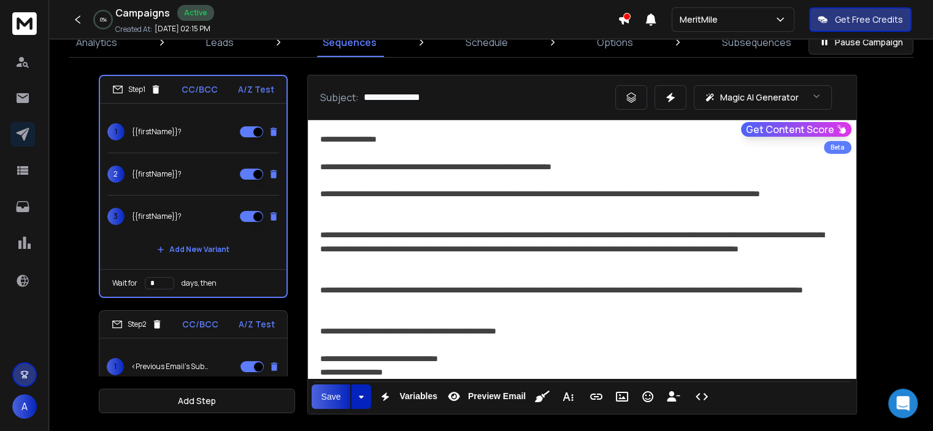
click at [177, 223] on div "3 {{firstName}}?" at bounding box center [144, 216] width 74 height 17
type input "**********"
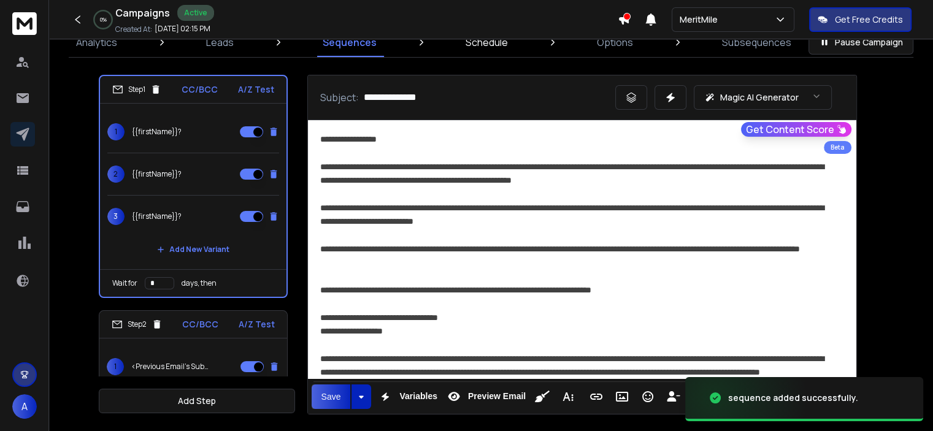
click at [480, 40] on p "Schedule" at bounding box center [486, 42] width 42 height 15
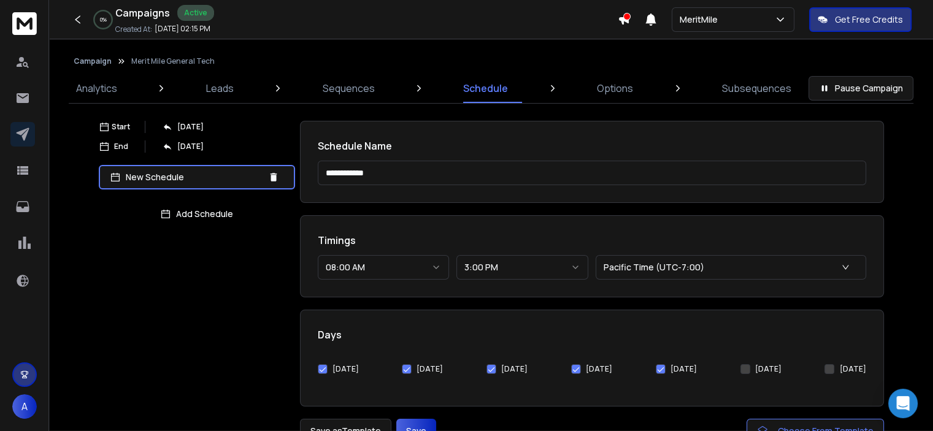
click at [495, 271] on button "3:00 PM" at bounding box center [522, 267] width 132 height 25
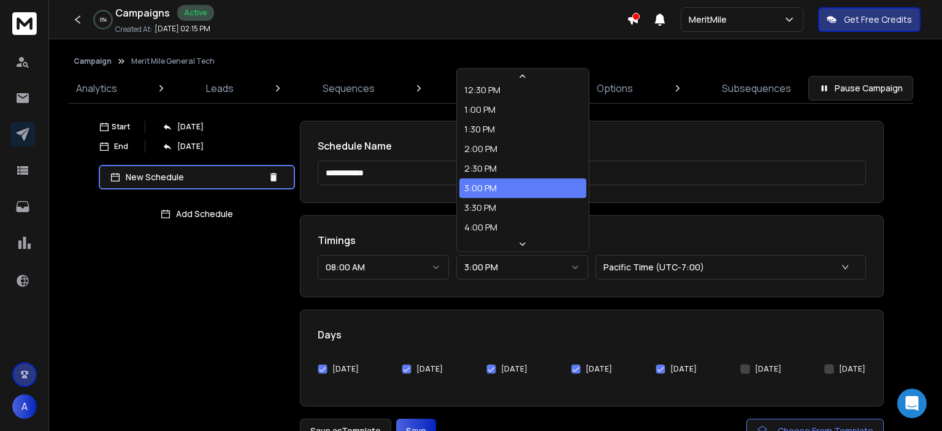
scroll to position [202, 0]
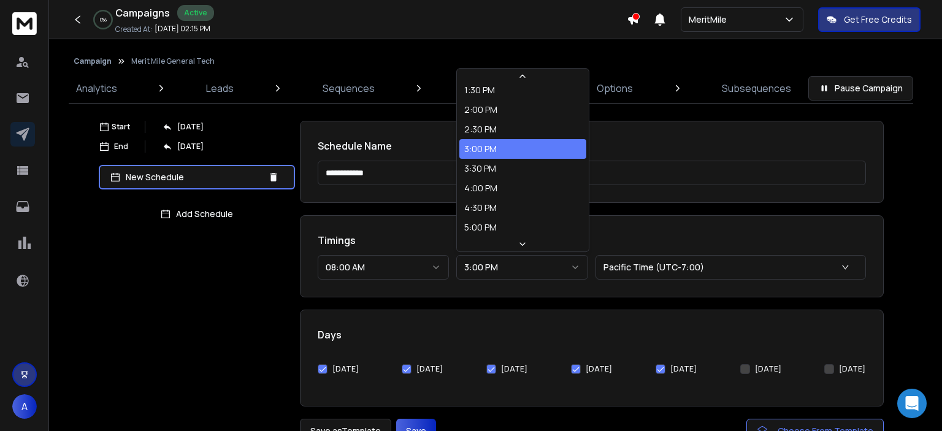
select select "********"
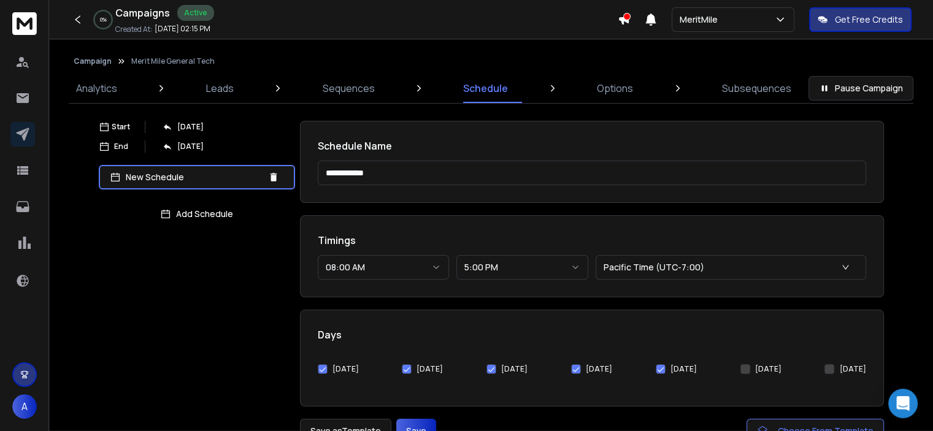
click at [417, 421] on button "Save" at bounding box center [416, 431] width 40 height 25
click at [618, 90] on p "Options" at bounding box center [615, 88] width 36 height 15
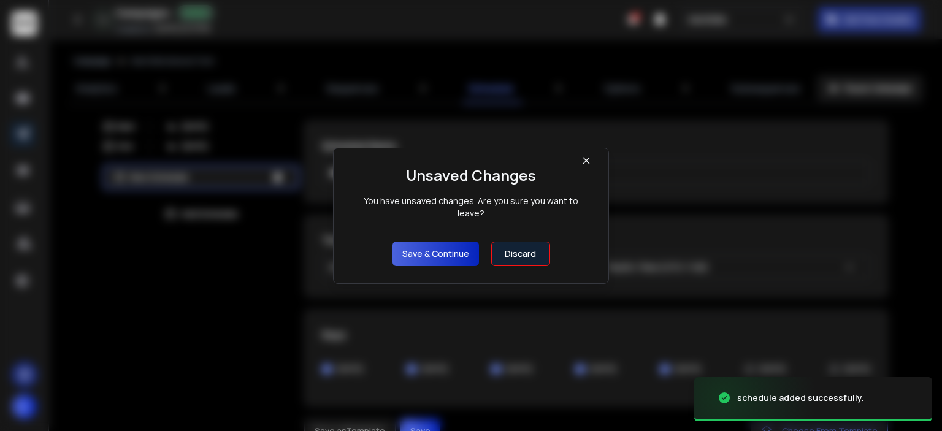
click at [458, 234] on div "Unsaved Changes You have unsaved changes. Are you sure you want to leave? Save …" at bounding box center [471, 216] width 240 height 101
click at [458, 246] on button "Save & Continue" at bounding box center [435, 254] width 86 height 25
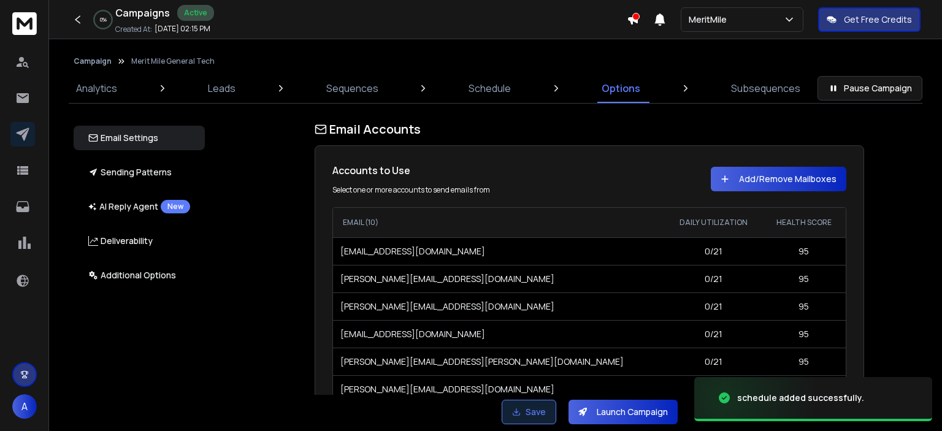
click at [532, 414] on button "Save" at bounding box center [529, 412] width 55 height 25
click at [597, 414] on button "Launch Campaign" at bounding box center [622, 412] width 109 height 25
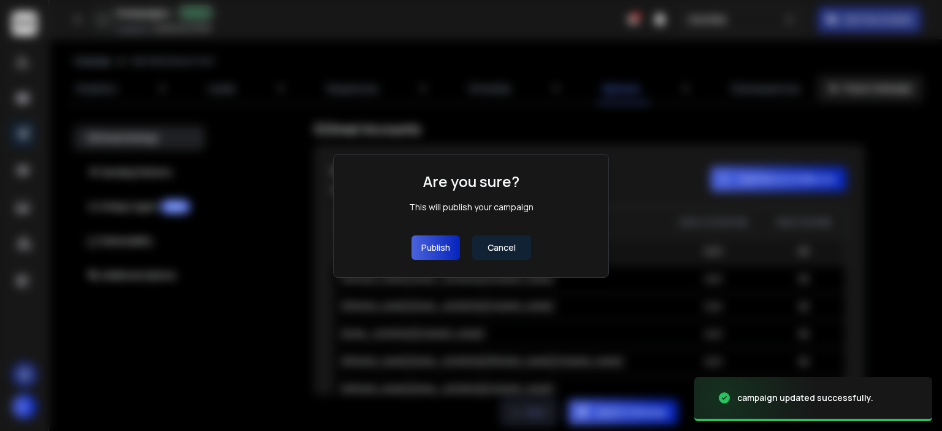
click at [435, 240] on button "Publish" at bounding box center [435, 247] width 48 height 25
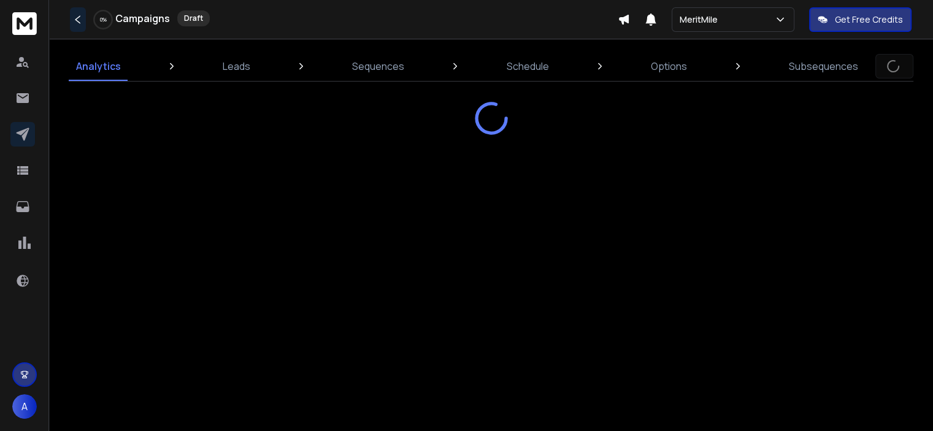
click at [80, 17] on icon at bounding box center [77, 19] width 11 height 11
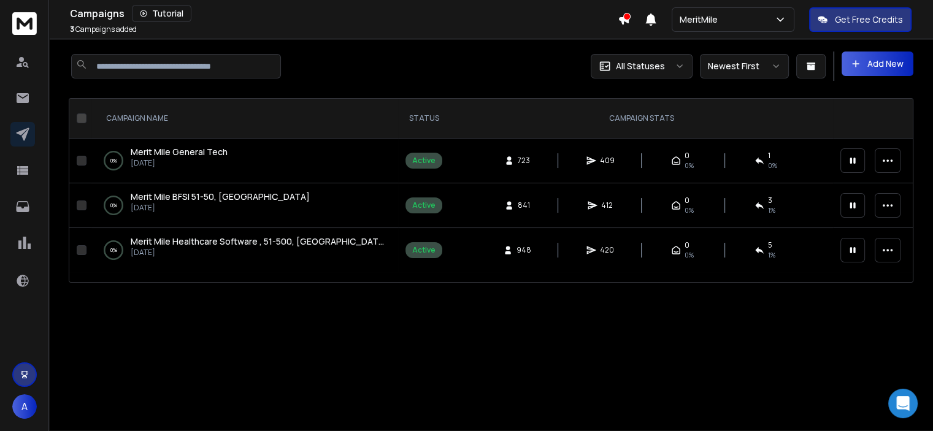
click at [208, 193] on span "Merit Mile BFSI 51-50, [GEOGRAPHIC_DATA]" at bounding box center [220, 197] width 179 height 12
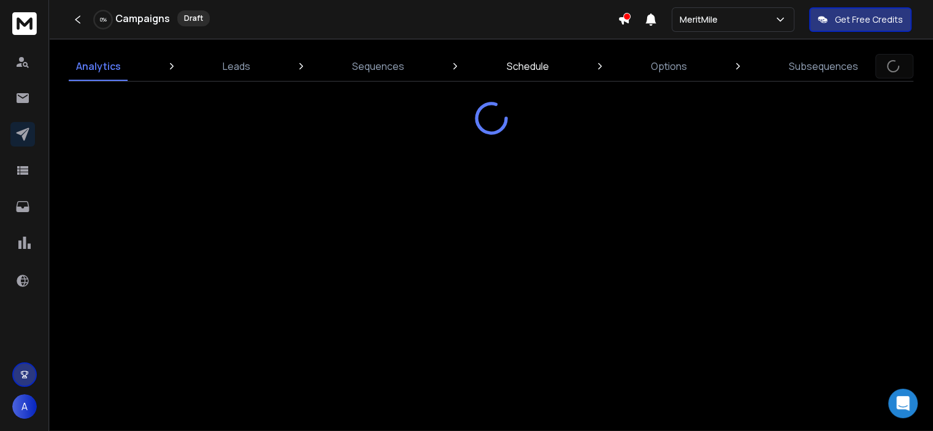
click at [520, 61] on p "Schedule" at bounding box center [527, 66] width 42 height 15
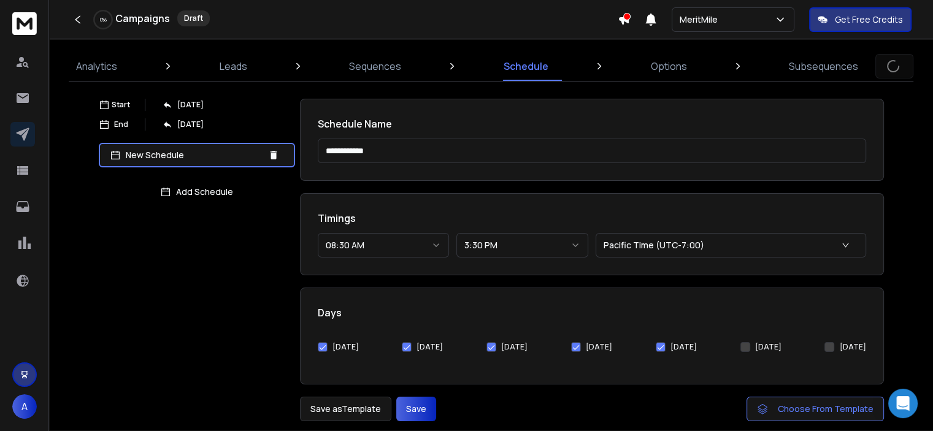
click at [532, 236] on button "3:30 PM" at bounding box center [522, 245] width 132 height 25
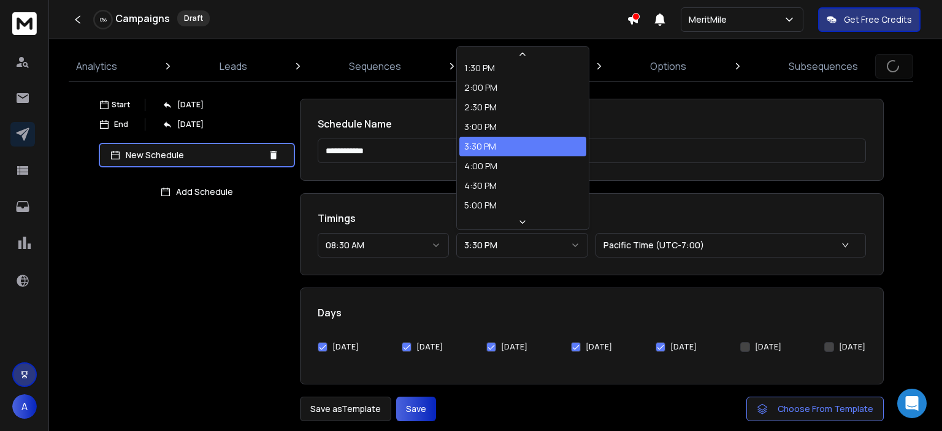
scroll to position [241, 0]
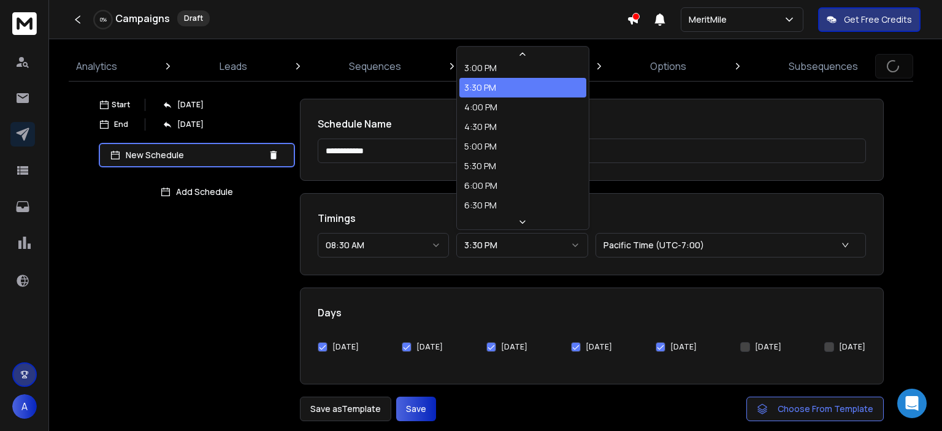
select select "********"
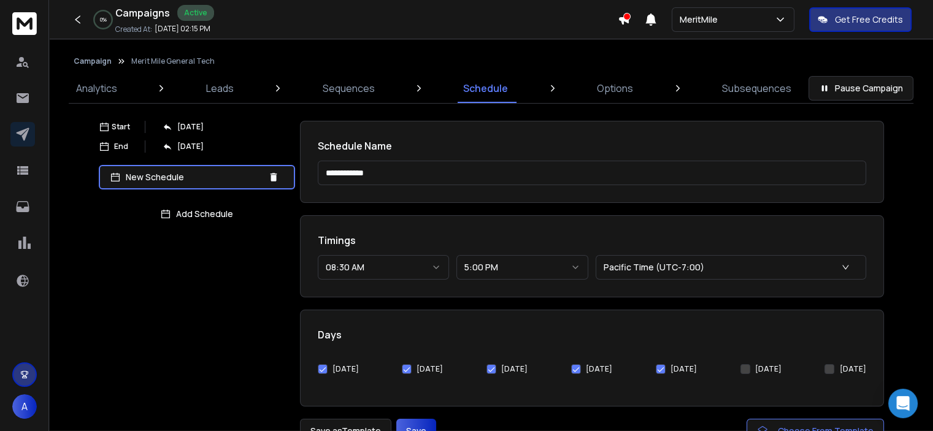
click at [421, 422] on button "Save" at bounding box center [416, 431] width 40 height 25
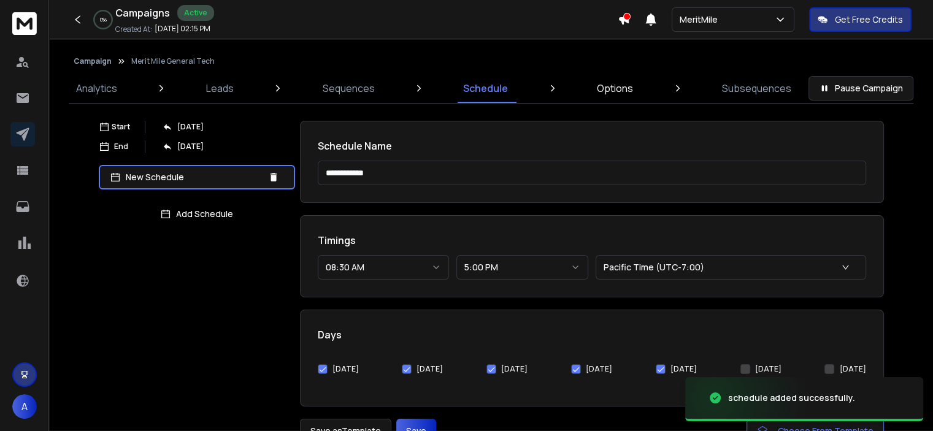
click at [620, 93] on p "Options" at bounding box center [615, 88] width 36 height 15
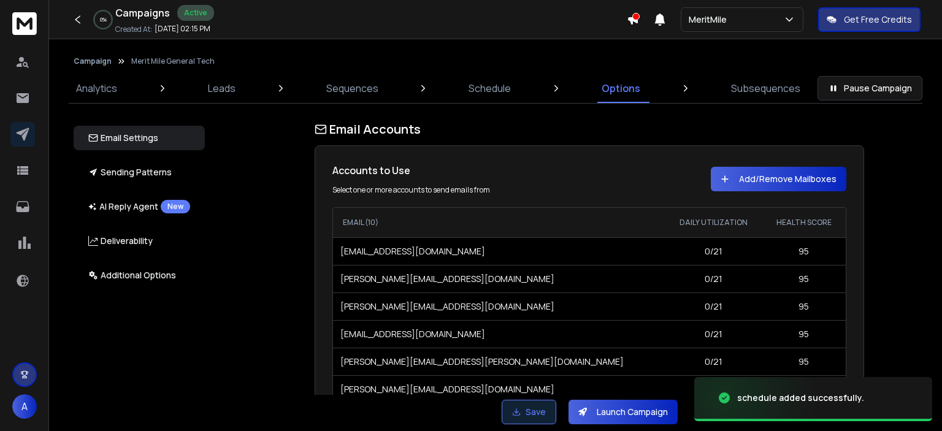
click at [529, 419] on button "Save" at bounding box center [529, 412] width 55 height 25
click at [619, 414] on button "Launch Campaign" at bounding box center [622, 412] width 109 height 25
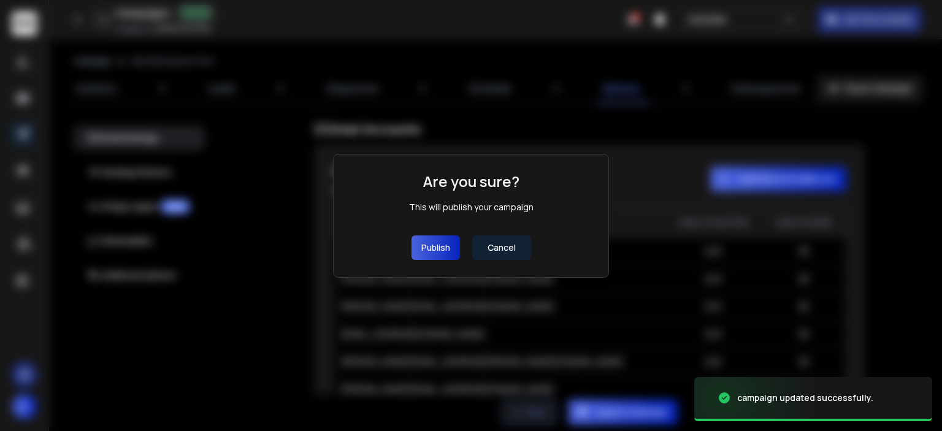
click at [446, 251] on button "Publish" at bounding box center [435, 247] width 48 height 25
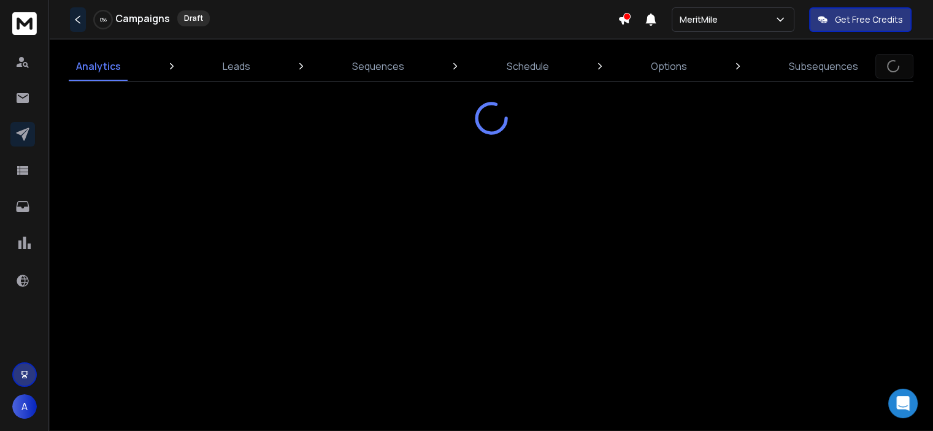
click at [75, 12] on button at bounding box center [78, 19] width 16 height 25
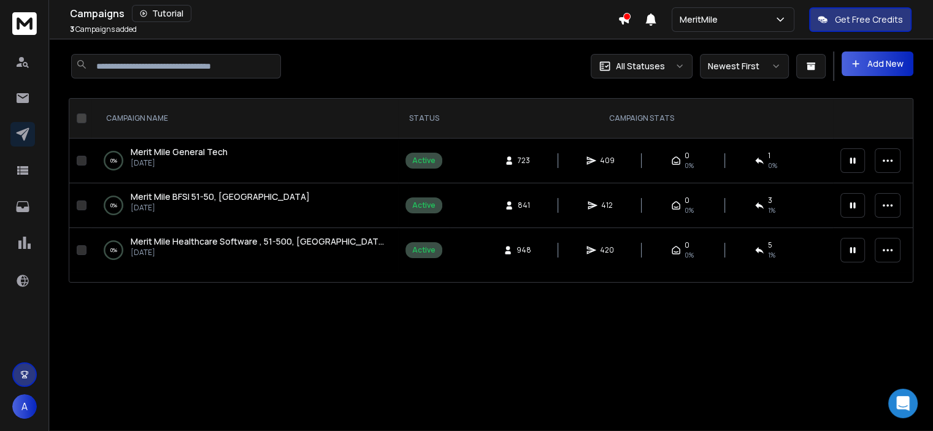
click at [221, 230] on td "0 % Merit Mile Healthcare Software , 51-500, [GEOGRAPHIC_DATA] [DATE]" at bounding box center [244, 250] width 307 height 45
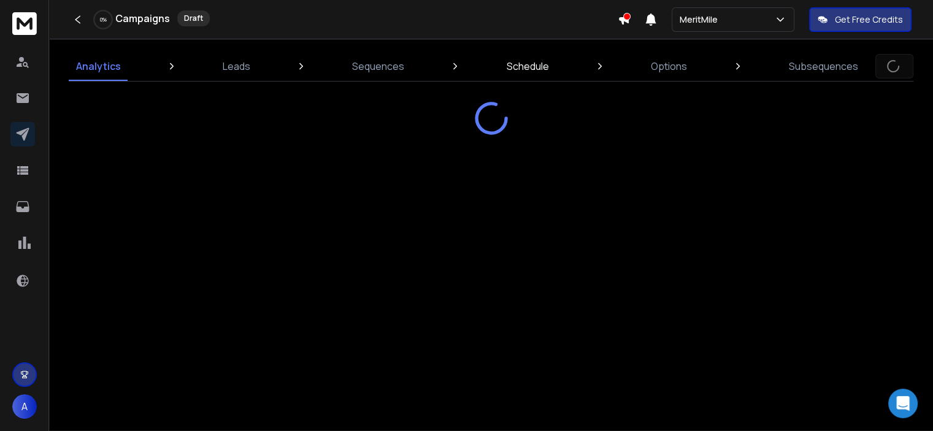
click at [515, 66] on p "Schedule" at bounding box center [527, 66] width 42 height 15
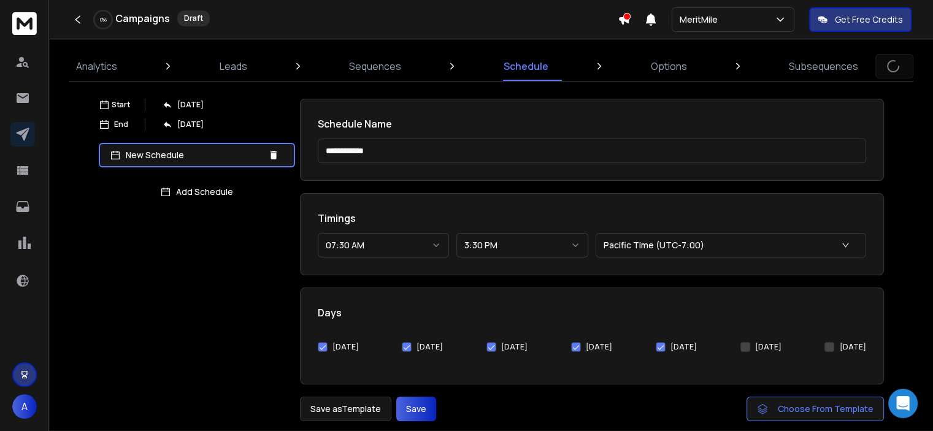
click at [511, 239] on button "3:30 PM" at bounding box center [522, 245] width 132 height 25
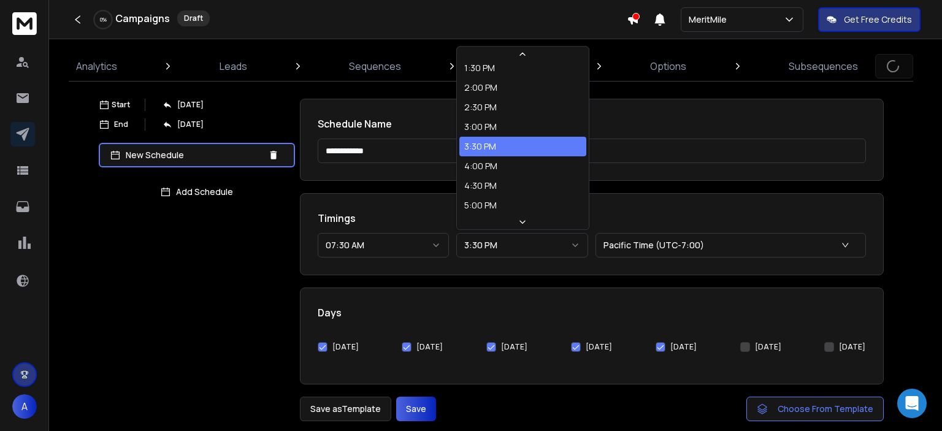
scroll to position [280, 0]
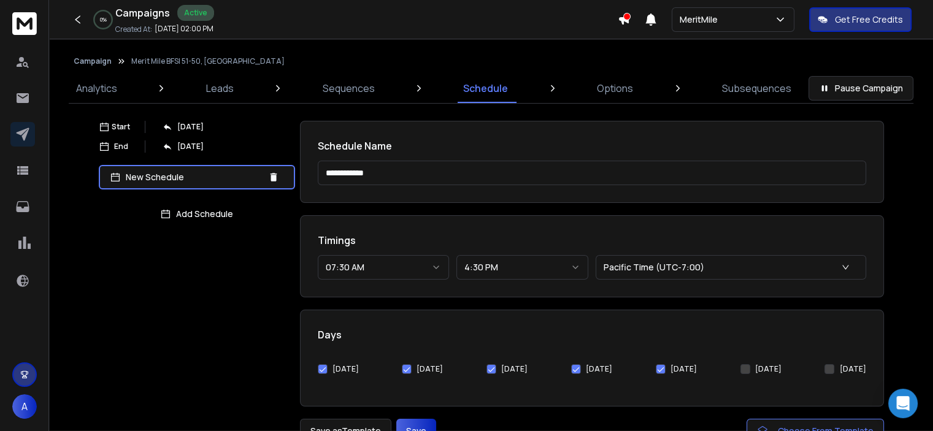
click at [510, 272] on button "4:30 PM" at bounding box center [522, 267] width 132 height 25
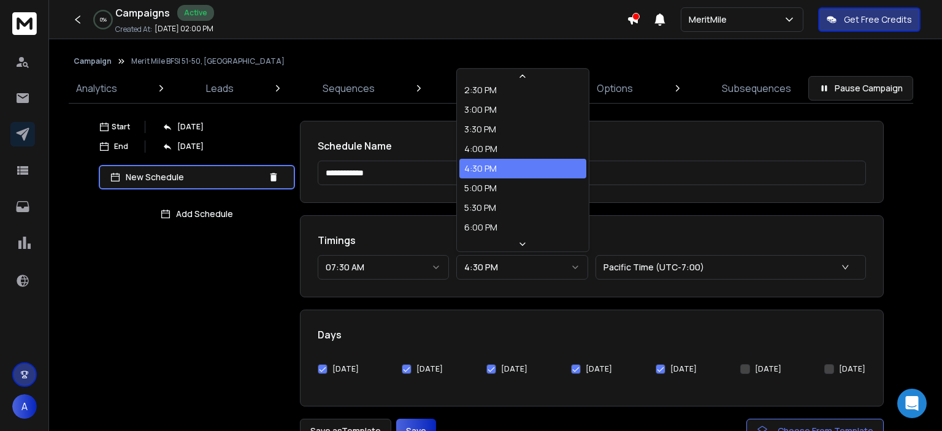
scroll to position [319, 0]
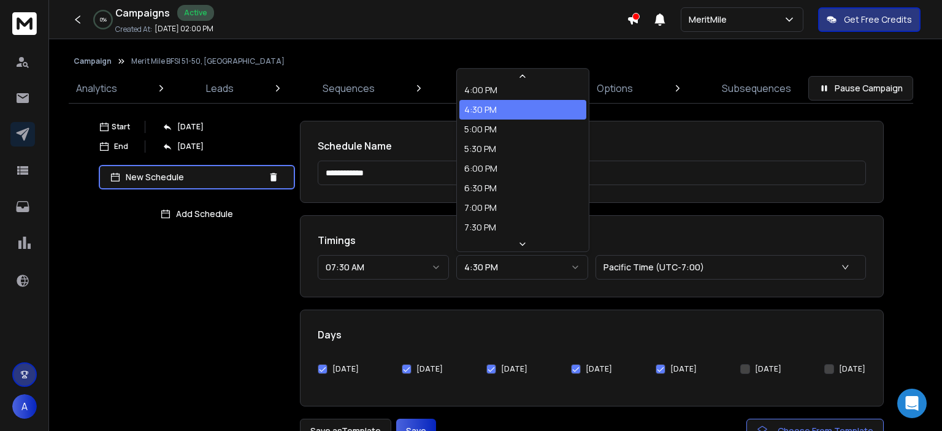
select select "********"
drag, startPoint x: 498, startPoint y: 128, endPoint x: 495, endPoint y: 206, distance: 77.9
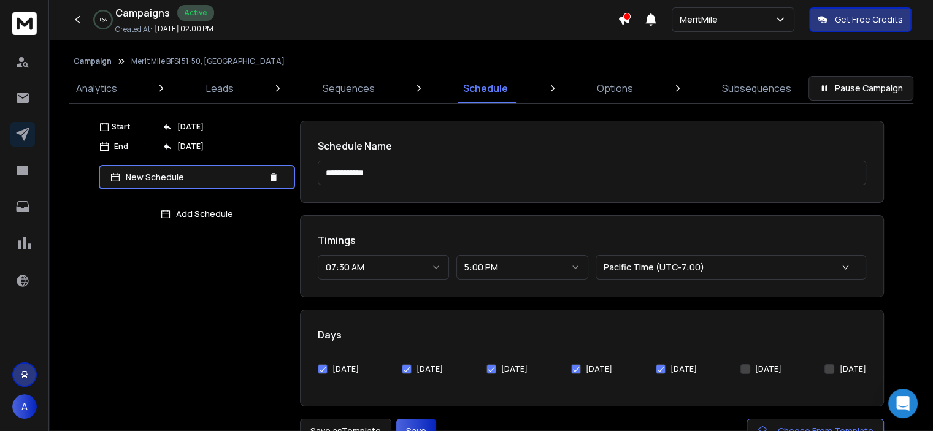
click at [424, 423] on button "Save" at bounding box center [416, 431] width 40 height 25
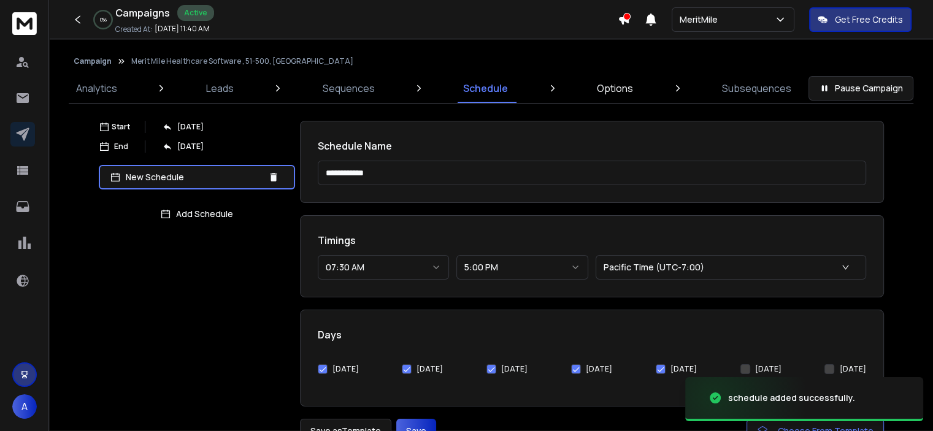
click at [609, 87] on p "Options" at bounding box center [615, 88] width 36 height 15
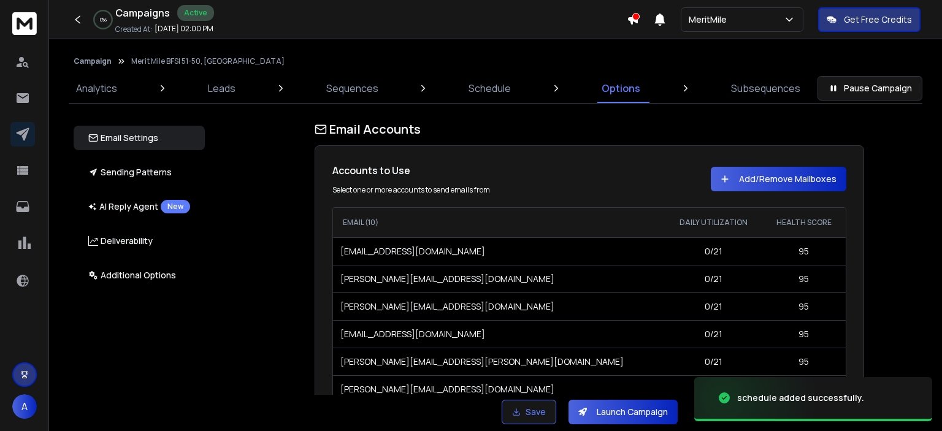
click at [525, 413] on button "Save" at bounding box center [529, 412] width 55 height 25
click at [608, 408] on button "Launch Campaign" at bounding box center [622, 412] width 109 height 25
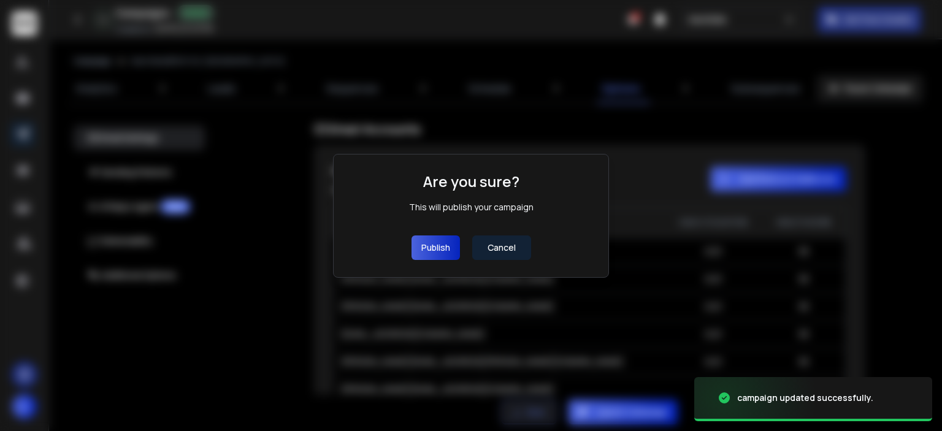
click at [428, 252] on button "Publish" at bounding box center [435, 247] width 48 height 25
